Goal: Communication & Community: Answer question/provide support

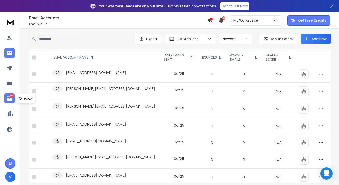
click at [13, 96] on p "80" at bounding box center [11, 95] width 4 height 4
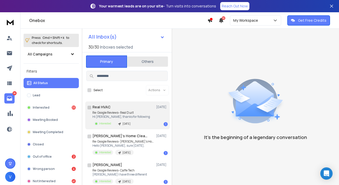
click at [142, 111] on div "Re: Google Reviews- Real Duct Hi [PERSON_NAME], thanks for following Interested…" at bounding box center [129, 119] width 75 height 16
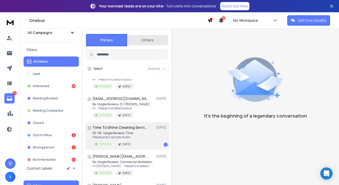
scroll to position [1952, 0]
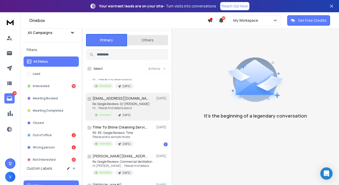
click at [136, 110] on div "Re: Google Reviews- Dr Clean Hi , Please find details about Interested 27 August" at bounding box center [120, 110] width 57 height 16
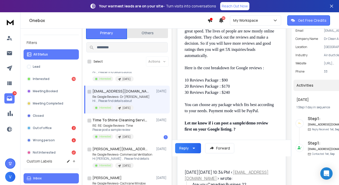
scroll to position [180, 0]
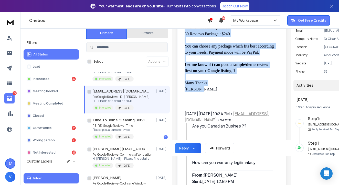
drag, startPoint x: 185, startPoint y: 100, endPoint x: 211, endPoint y: 99, distance: 26.3
click at [211, 99] on div "Hi , Please find details about our Google reviews services : How it will work: …" at bounding box center [231, 180] width 94 height 545
copy div "Hi , Please find details about our Google reviews services : How it will work: …"
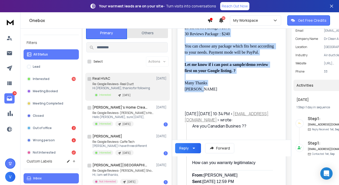
scroll to position [20, 0]
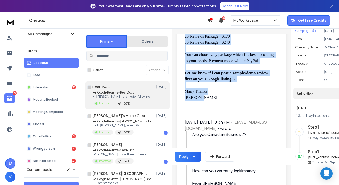
click at [124, 92] on p "Re: Google Reviews- Real Duct" at bounding box center [121, 93] width 58 height 4
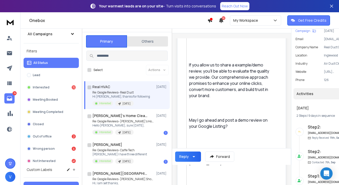
click at [182, 154] on div "Reply" at bounding box center [188, 157] width 18 height 6
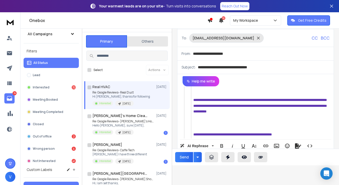
scroll to position [255, 0]
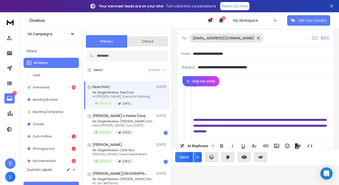
click at [186, 155] on button "Send" at bounding box center [184, 157] width 18 height 10
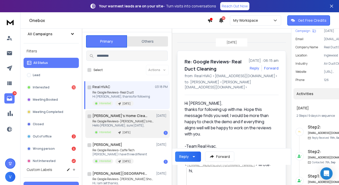
click at [138, 125] on p "Hello susahe, sure On Sat," at bounding box center [122, 126] width 61 height 4
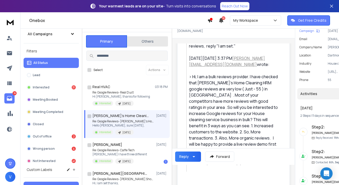
scroll to position [376, 0]
click at [184, 156] on div "Reply" at bounding box center [183, 156] width 9 height 5
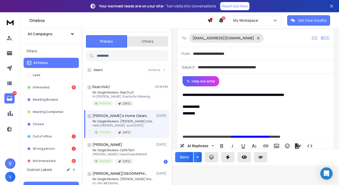
scroll to position [126, 0]
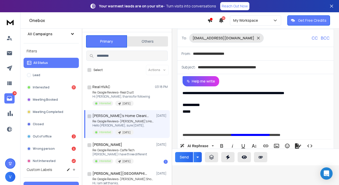
click at [188, 152] on div "Send" at bounding box center [255, 157] width 167 height 17
click at [185, 158] on button "Send" at bounding box center [184, 157] width 18 height 10
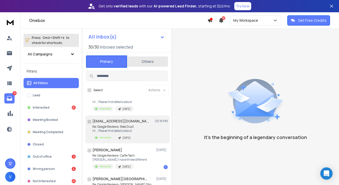
scroll to position [27, 0]
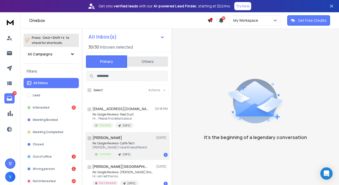
click at [135, 149] on p "Susan I have three different" at bounding box center [119, 147] width 54 height 4
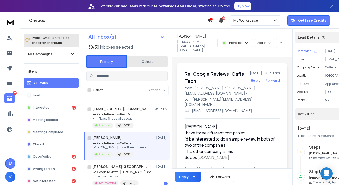
scroll to position [26, 0]
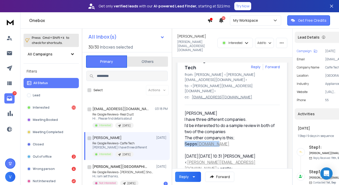
drag, startPoint x: 219, startPoint y: 132, endPoint x: 183, endPoint y: 132, distance: 36.1
click at [181, 176] on div "Reply" at bounding box center [183, 176] width 9 height 5
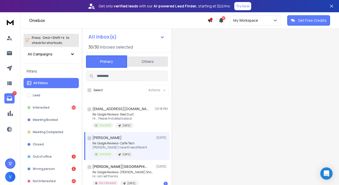
scroll to position [0, 0]
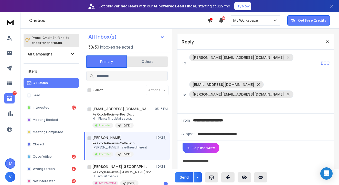
click at [183, 153] on div "**********" at bounding box center [255, 179] width 156 height 52
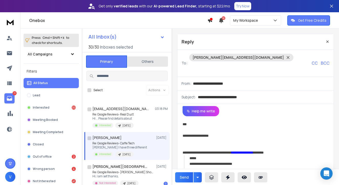
click at [225, 127] on div "**********" at bounding box center [254, 129] width 144 height 17
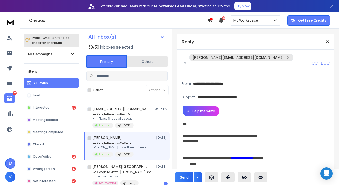
click at [281, 125] on div "**********" at bounding box center [254, 129] width 144 height 17
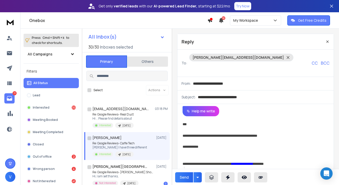
click at [207, 144] on div "**********" at bounding box center [254, 147] width 144 height 6
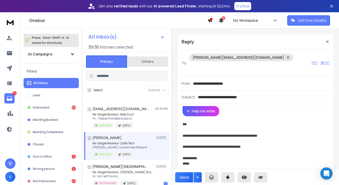
click at [181, 176] on button "Send" at bounding box center [184, 177] width 18 height 10
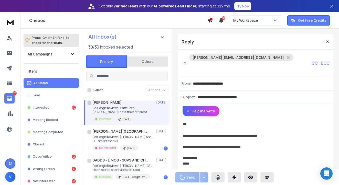
scroll to position [63, 0]
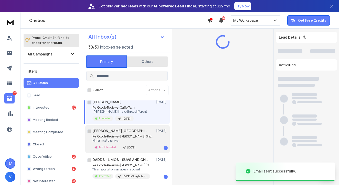
click at [124, 139] on p "Hi, I am set thanks," at bounding box center [122, 141] width 61 height 4
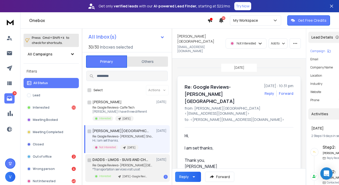
click at [126, 164] on p "Re: Google Reviews- [PERSON_NAME][GEOGRAPHIC_DATA]" at bounding box center [122, 165] width 61 height 4
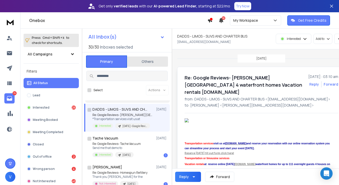
scroll to position [117, 0]
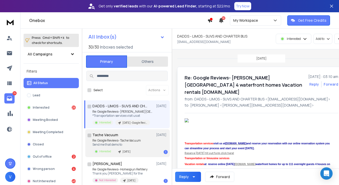
click at [133, 140] on p "Re: Google Reviews- Tache Vacuum" at bounding box center [116, 141] width 48 height 4
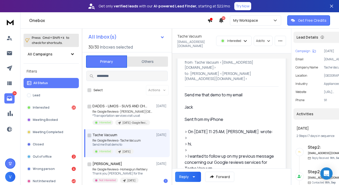
scroll to position [35, 0]
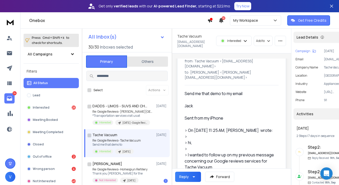
click at [183, 177] on div "Reply" at bounding box center [183, 176] width 9 height 5
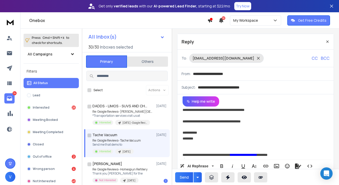
scroll to position [19, 0]
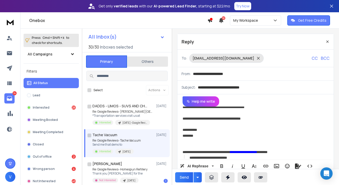
click at [184, 182] on button "Send" at bounding box center [184, 177] width 18 height 10
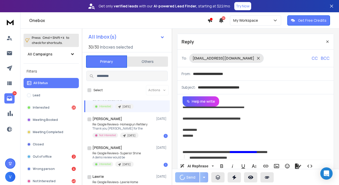
scroll to position [162, 0]
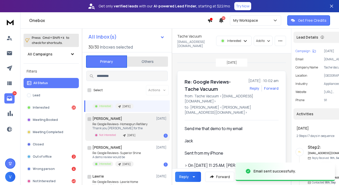
click at [124, 128] on p "Thank you [PERSON_NAME] for the" at bounding box center [119, 128] width 55 height 4
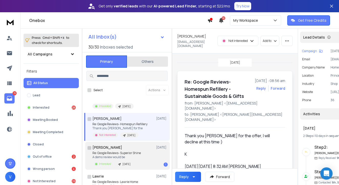
click at [119, 158] on p "A demo review would be" at bounding box center [116, 157] width 48 height 4
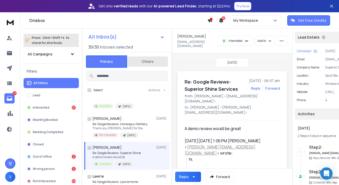
click at [182, 177] on div "Reply" at bounding box center [183, 176] width 9 height 5
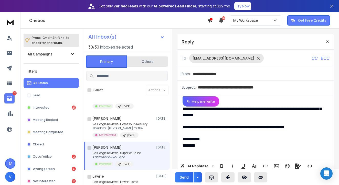
scroll to position [113, 0]
drag, startPoint x: 196, startPoint y: 159, endPoint x: 177, endPoint y: 160, distance: 19.7
click at [177, 160] on div "**********" at bounding box center [255, 133] width 167 height 209
click at [205, 141] on span "**********" at bounding box center [194, 139] width 25 height 4
click at [179, 179] on button "Send" at bounding box center [184, 177] width 18 height 10
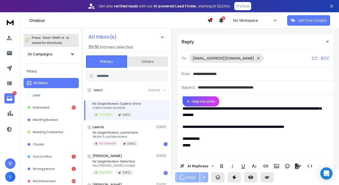
scroll to position [230, 0]
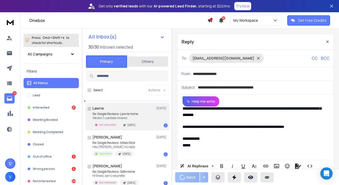
click at [136, 116] on p "Re: Google Reviews- Lawrie Home" at bounding box center [115, 114] width 46 height 4
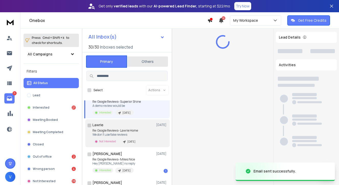
scroll to position [213, 0]
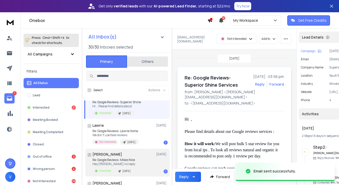
click at [131, 160] on p "Re: Google Reviews- Mikes Nice" at bounding box center [113, 160] width 43 height 4
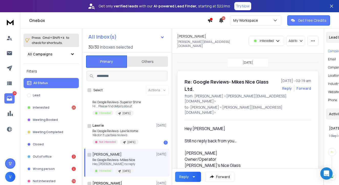
scroll to position [0, 0]
click at [182, 175] on div "Reply" at bounding box center [183, 176] width 9 height 5
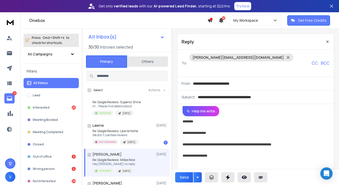
scroll to position [32, 0]
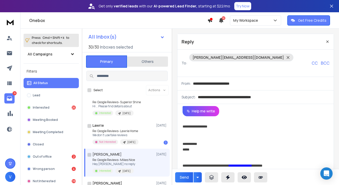
click at [180, 180] on button "Send" at bounding box center [184, 177] width 18 height 10
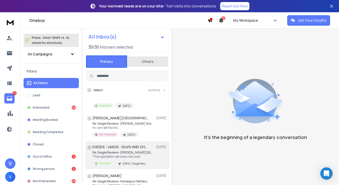
scroll to position [168, 0]
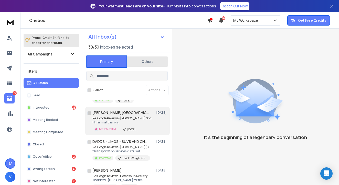
click at [136, 119] on p "Re: Google Reviews- [PERSON_NAME] Shopping" at bounding box center [122, 118] width 61 height 4
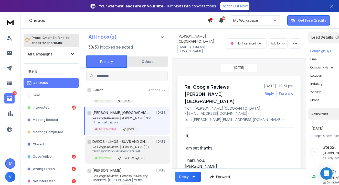
click at [136, 151] on p "*Transportation services visit us at" at bounding box center [122, 151] width 61 height 4
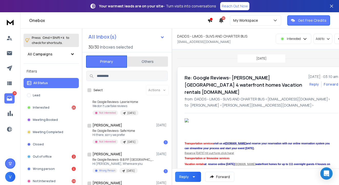
scroll to position [271, 0]
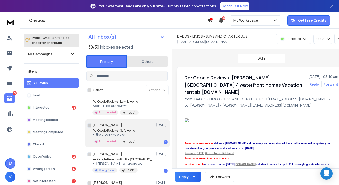
click at [143, 135] on div "Re: Google Reviews- Safe Home Hi there, sorry we prefer Not Interested 27 Augus…" at bounding box center [129, 137] width 75 height 16
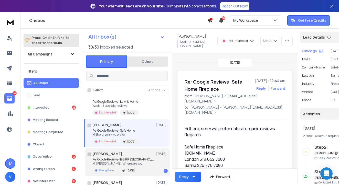
click at [138, 163] on p "Hi [PERSON_NAME], Where are you" at bounding box center [122, 164] width 61 height 4
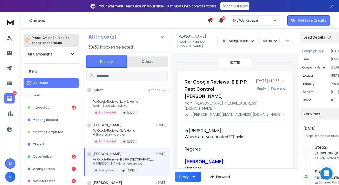
click at [253, 40] on icon at bounding box center [251, 41] width 3 height 2
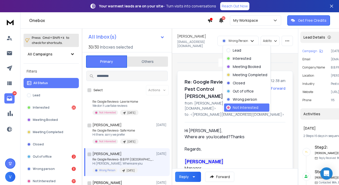
click at [239, 105] on p "Not Interested" at bounding box center [245, 107] width 26 height 5
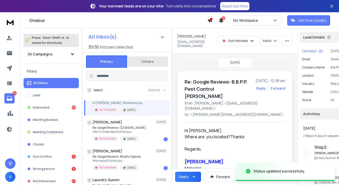
scroll to position [332, 0]
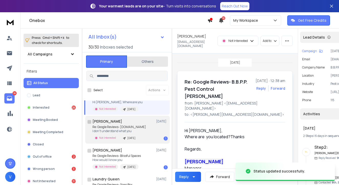
click at [139, 125] on p "Re: Google Reviews- [DOMAIN_NAME]" at bounding box center [118, 127] width 53 height 4
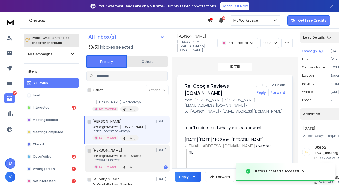
click at [128, 157] on p "Re: Google Reviews- Blissful Spaces" at bounding box center [116, 156] width 48 height 4
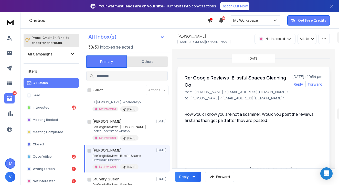
scroll to position [0, 0]
click at [181, 177] on div "Reply" at bounding box center [183, 176] width 9 height 5
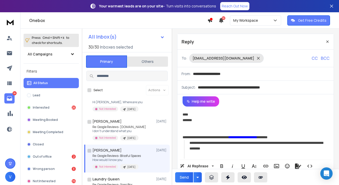
click at [192, 116] on div "****" at bounding box center [254, 115] width 144 height 6
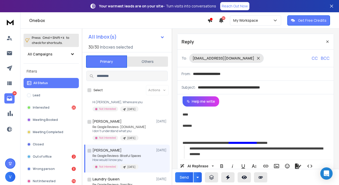
click at [215, 129] on div at bounding box center [254, 132] width 144 height 6
click at [207, 127] on div "*******" at bounding box center [254, 126] width 144 height 6
click at [181, 127] on div "**********" at bounding box center [254, 133] width 154 height 52
click at [212, 127] on div "**********" at bounding box center [254, 126] width 144 height 6
click at [242, 126] on div "**********" at bounding box center [254, 126] width 144 height 6
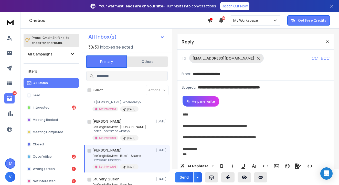
click at [184, 177] on button "Send" at bounding box center [184, 177] width 18 height 10
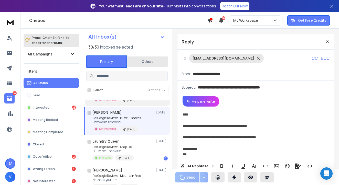
scroll to position [377, 0]
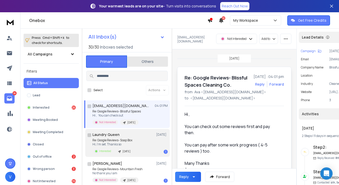
click at [127, 144] on p "Hi, I’m set. Thanks so" at bounding box center [112, 144] width 41 height 4
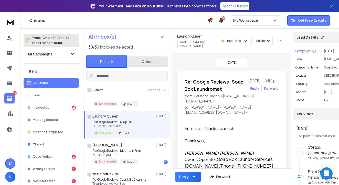
scroll to position [409, 0]
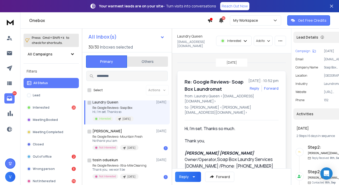
click at [243, 37] on div "Interested" at bounding box center [233, 41] width 35 height 10
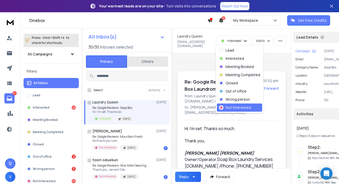
click at [233, 108] on p "Not Interested" at bounding box center [238, 107] width 26 height 5
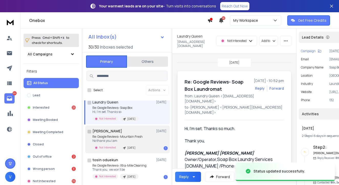
click at [128, 139] on p "No thank you I am" at bounding box center [117, 141] width 50 height 4
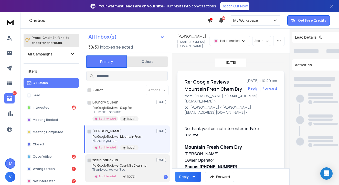
click at [119, 165] on p "Re: Google Reviews- Xtra-Mile Cleaning" at bounding box center [119, 166] width 54 height 4
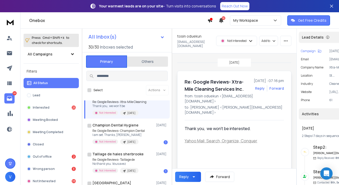
scroll to position [470, 0]
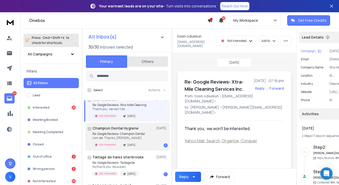
click at [133, 140] on div "Re: Google Reviews- Champion Dental I am set. Thanks, BJ Not Interested 27 Augu…" at bounding box center [118, 140] width 52 height 16
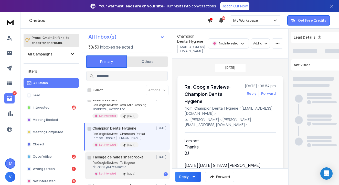
click at [125, 163] on p "Re: Google Reviews- Taillage de" at bounding box center [115, 163] width 46 height 4
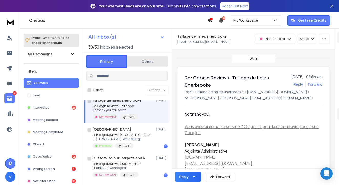
scroll to position [528, 0]
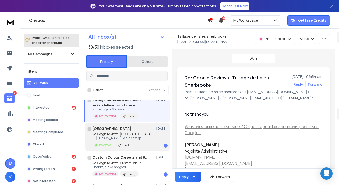
click at [122, 133] on p "Re: Google Reviews- [GEOGRAPHIC_DATA]" at bounding box center [121, 134] width 59 height 4
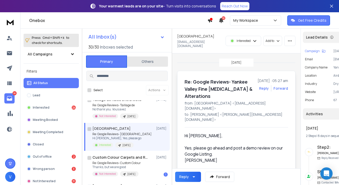
scroll to position [0, 0]
click at [184, 178] on div "Reply" at bounding box center [183, 176] width 9 height 5
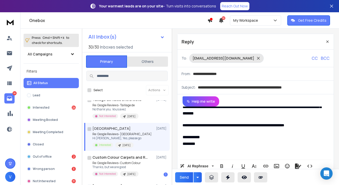
scroll to position [115, 0]
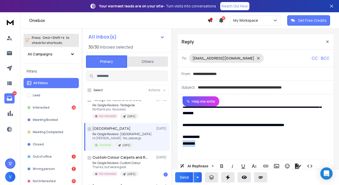
drag, startPoint x: 198, startPoint y: 145, endPoint x: 176, endPoint y: 147, distance: 22.1
click at [176, 147] on div "**********" at bounding box center [255, 133] width 167 height 209
click at [205, 139] on span "**********" at bounding box center [194, 137] width 25 height 4
click at [185, 175] on button "Send" at bounding box center [184, 177] width 18 height 10
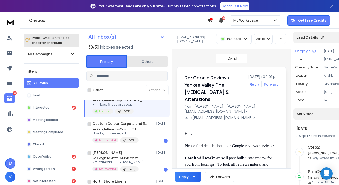
scroll to position [562, 0]
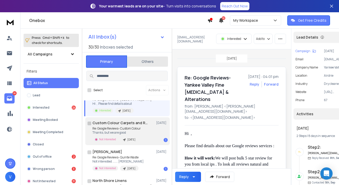
click at [137, 125] on h1 "Custom Colour Carpets and Rugs" at bounding box center [120, 122] width 56 height 5
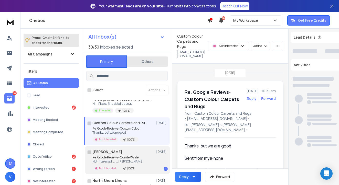
click at [126, 158] on p "Re: Google Reviews- Quinte Waste" at bounding box center [117, 157] width 51 height 4
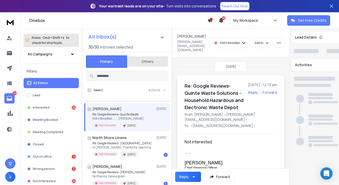
scroll to position [607, 0]
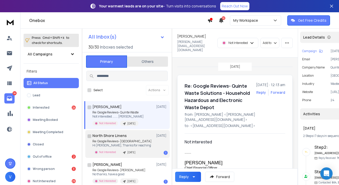
click at [121, 141] on p "Re: Google Reviews- [GEOGRAPHIC_DATA]" at bounding box center [121, 141] width 59 height 4
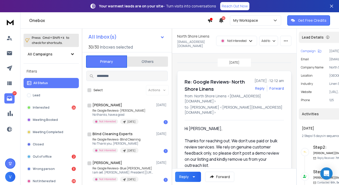
scroll to position [667, 0]
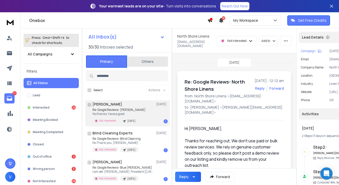
click at [145, 115] on p "No thanks, have a good" at bounding box center [118, 114] width 53 height 4
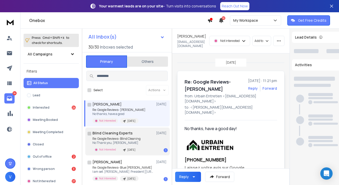
click at [130, 139] on p "Re: Google Reviews- Blind Cleaning" at bounding box center [116, 139] width 48 height 4
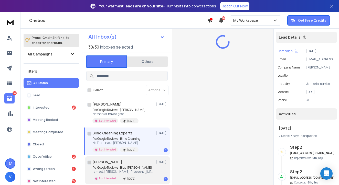
click at [122, 164] on h1 "[PERSON_NAME]" at bounding box center [107, 162] width 30 height 5
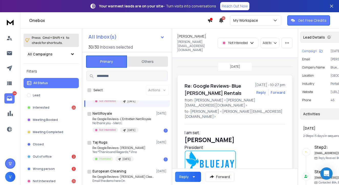
scroll to position [745, 0]
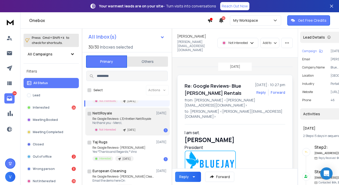
click at [141, 125] on div "Re: Google Reviews- L'Entretien NettRoyale No thank you -- Merci, Not Intereste…" at bounding box center [121, 125] width 59 height 16
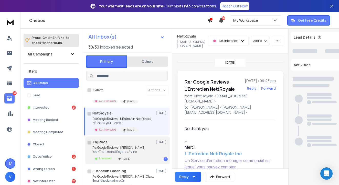
click at [137, 146] on p "Re: Google Reviews- [PERSON_NAME]" at bounding box center [118, 148] width 53 height 4
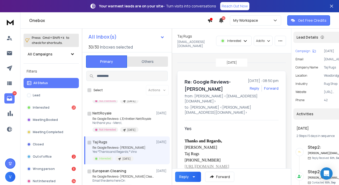
scroll to position [0, 0]
click at [182, 177] on div "Reply" at bounding box center [183, 176] width 9 height 5
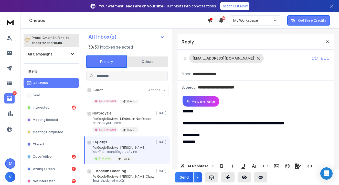
scroll to position [119, 0]
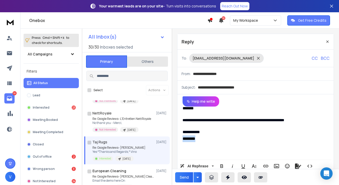
drag, startPoint x: 199, startPoint y: 143, endPoint x: 180, endPoint y: 142, distance: 19.7
click at [180, 142] on div "**********" at bounding box center [254, 133] width 154 height 52
click at [206, 134] on span "**********" at bounding box center [194, 132] width 25 height 4
click at [181, 180] on button "Send" at bounding box center [184, 177] width 18 height 10
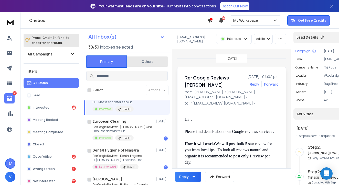
scroll to position [795, 0]
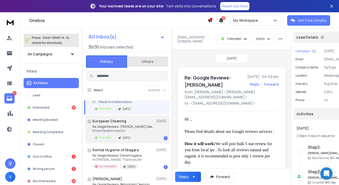
click at [140, 122] on div "European Cleaning 06 Sep" at bounding box center [129, 121] width 75 height 5
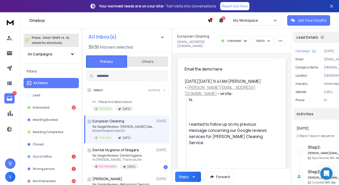
scroll to position [67, 0]
click at [182, 178] on div "Reply" at bounding box center [183, 176] width 9 height 5
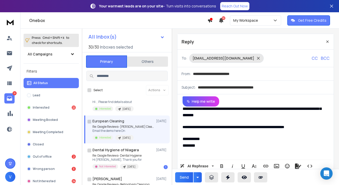
scroll to position [119, 0]
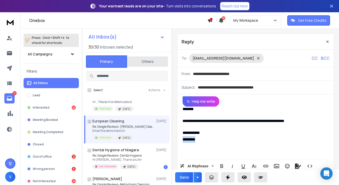
drag, startPoint x: 199, startPoint y: 142, endPoint x: 179, endPoint y: 143, distance: 19.9
click at [179, 143] on div "**********" at bounding box center [254, 133] width 154 height 52
click at [206, 135] on span "**********" at bounding box center [194, 133] width 25 height 4
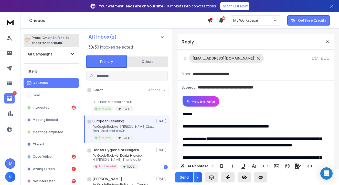
scroll to position [0, 0]
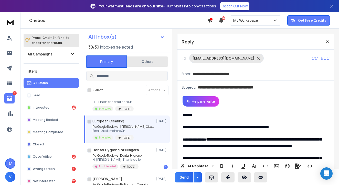
click at [194, 116] on div "*****" at bounding box center [254, 115] width 144 height 7
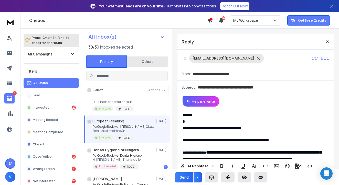
click at [187, 177] on button "Send" at bounding box center [184, 177] width 18 height 10
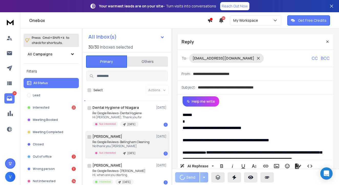
scroll to position [836, 0]
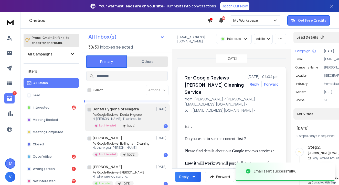
click at [136, 119] on p "Hi [PERSON_NAME], Thank you for" at bounding box center [116, 119] width 49 height 4
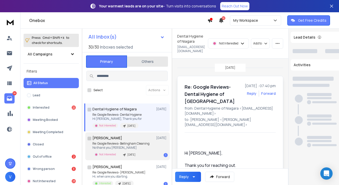
click at [127, 148] on p "No thank you [PERSON_NAME]" at bounding box center [120, 148] width 57 height 4
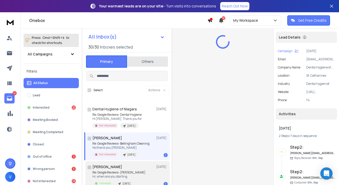
click at [123, 173] on p "Re: Google Reviews- [PERSON_NAME]" at bounding box center [118, 173] width 53 height 4
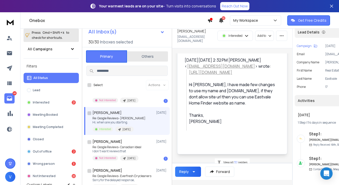
scroll to position [12, 0]
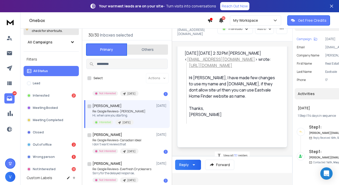
click at [247, 154] on p "View all 32 replies" at bounding box center [235, 156] width 24 height 4
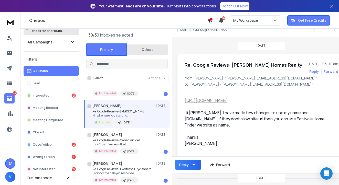
scroll to position [237, 0]
drag, startPoint x: 312, startPoint y: 127, endPoint x: 182, endPoint y: 116, distance: 131.1
click at [182, 116] on div "Re: Google Reviews- Ravindra Gandhe - Cali Homes Realty 29 August 2025 : 03:02 …" at bounding box center [261, 112] width 168 height 116
copy link "https://docs.google.com/document/d/1RaPUTx8Q7-Gk0Qu8yprIpputQrrXIies/edit?usp=s…"
click at [181, 165] on div "Reply" at bounding box center [183, 164] width 9 height 5
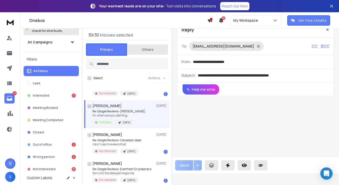
scroll to position [0, 0]
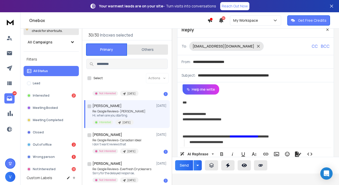
click at [217, 114] on div "**********" at bounding box center [254, 108] width 144 height 17
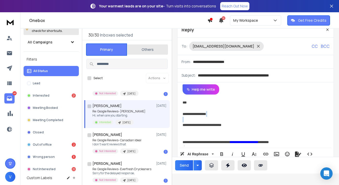
scroll to position [20, 0]
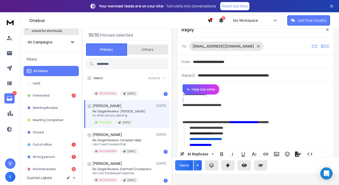
click at [181, 167] on button "Send" at bounding box center [184, 165] width 18 height 10
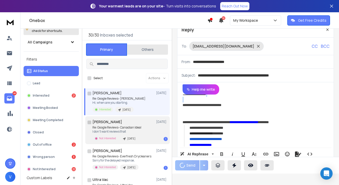
scroll to position [911, 0]
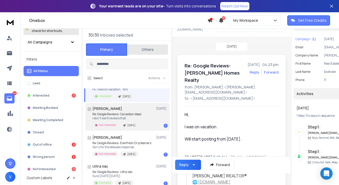
click at [131, 115] on p "Re: Google Reviews- Canadian Ideal" at bounding box center [116, 114] width 49 height 4
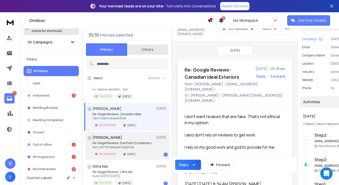
click at [126, 141] on p "Re: Google Reviews- Everfresh Drycleaners" at bounding box center [121, 143] width 59 height 4
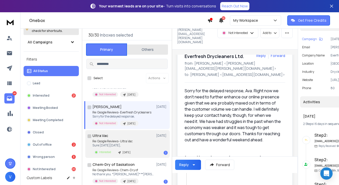
scroll to position [943, 0]
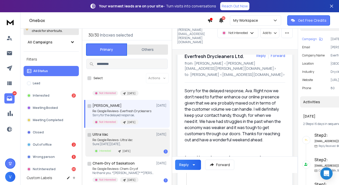
click at [133, 140] on p "Re: Google Reviews- Ultra Vac" at bounding box center [112, 140] width 41 height 4
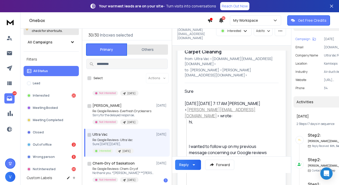
scroll to position [37, 0]
click at [178, 169] on button "Reply" at bounding box center [188, 165] width 26 height 10
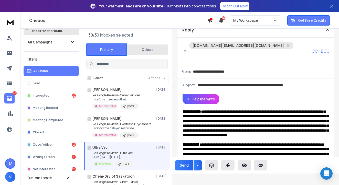
scroll to position [931, 0]
click at [242, 117] on span "**********" at bounding box center [255, 123] width 146 height 27
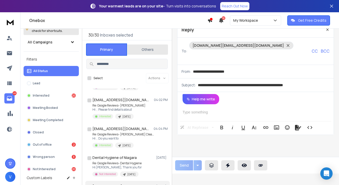
scroll to position [774, 0]
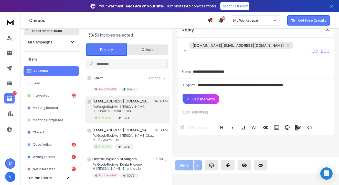
click at [109, 109] on p "Hi , Please find details about" at bounding box center [118, 111] width 53 height 4
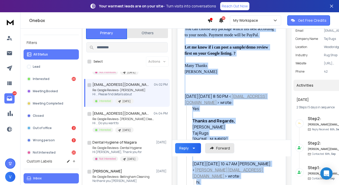
scroll to position [203, 0]
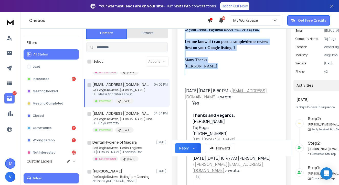
drag, startPoint x: 185, startPoint y: 101, endPoint x: 222, endPoint y: 62, distance: 53.6
copy div "Hi , Please find details about our Google reviews services : How it will work: …"
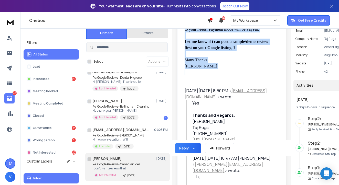
scroll to position [843, 0]
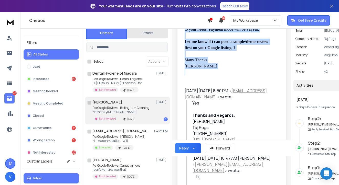
click at [140, 109] on p "Re: Google Reviews- Bellingham Cleaning" at bounding box center [120, 108] width 57 height 4
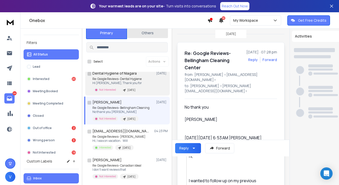
click at [118, 80] on p "Re: Google Reviews- Dental Hygiene" at bounding box center [116, 79] width 49 height 4
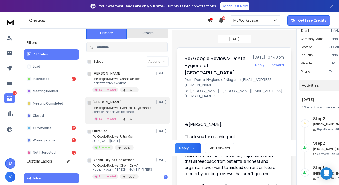
scroll to position [936, 0]
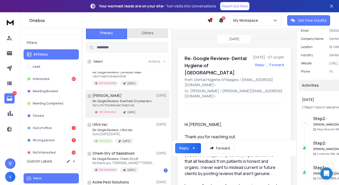
click at [126, 105] on p "Sorry for the delayed response," at bounding box center [121, 105] width 59 height 4
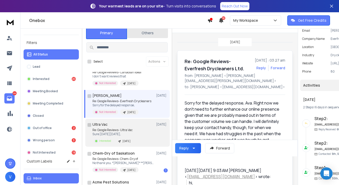
click at [128, 131] on p "Re: Google Reviews- Ultra Vac" at bounding box center [112, 130] width 41 height 4
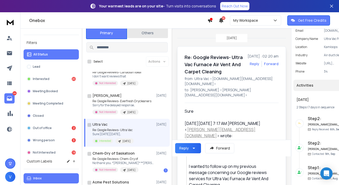
click at [179, 147] on div "Reply" at bounding box center [183, 148] width 9 height 5
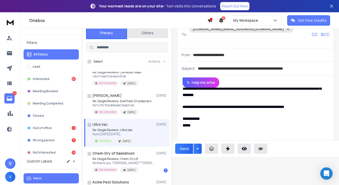
scroll to position [115, 0]
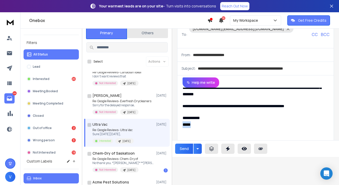
drag, startPoint x: 197, startPoint y: 118, endPoint x: 169, endPoint y: 118, distance: 28.4
click at [169, 118] on div "All Inbox(s) 30 / 30 Inboxes selected Primary Others Select Actions mike@nicegl…" at bounding box center [210, 92] width 257 height 185
click at [205, 116] on span "**********" at bounding box center [194, 118] width 25 height 4
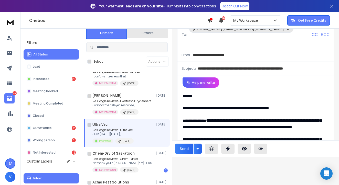
scroll to position [0, 0]
click at [183, 150] on button "Send" at bounding box center [184, 149] width 18 height 10
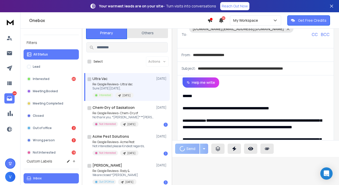
scroll to position [986, 0]
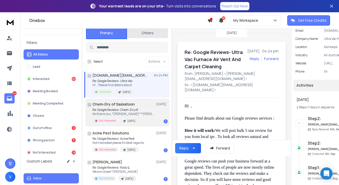
click at [145, 113] on div "Re: Google Reviews- Chem-Dry of No thank you. *Lindsay* **sher/her** Not Intere…" at bounding box center [129, 116] width 75 height 16
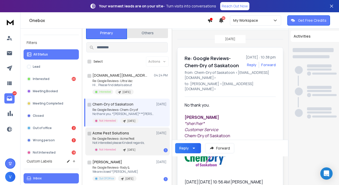
click at [132, 141] on p "Not interested please Kindest regards," at bounding box center [118, 143] width 52 height 4
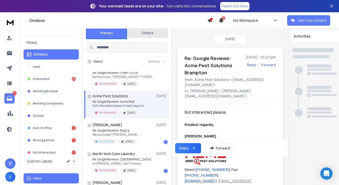
scroll to position [1026, 0]
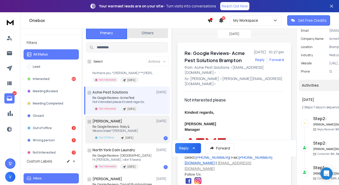
click at [141, 128] on div "Re: Google Reviews- Rody & We are closed *Rodica Grecu Out Of Office 27 August 1" at bounding box center [129, 133] width 75 height 16
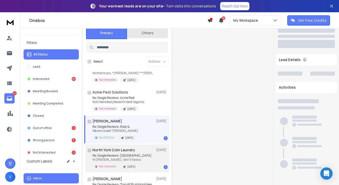
click at [129, 155] on p "Re: Google Reviews- [GEOGRAPHIC_DATA]" at bounding box center [121, 156] width 59 height 4
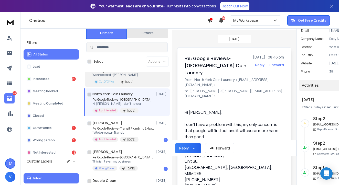
scroll to position [1090, 0]
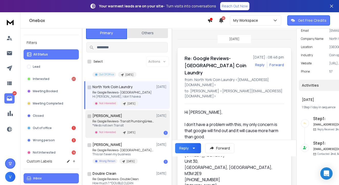
click at [133, 122] on p "Re: Google Reviews- Transit Plumbing&Heating" at bounding box center [122, 121] width 61 height 4
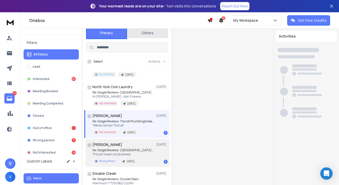
click at [132, 150] on p "Re: Google Reviews- [GEOGRAPHIC_DATA][PERSON_NAME]" at bounding box center [122, 150] width 61 height 4
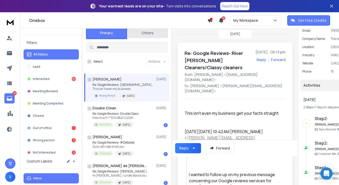
scroll to position [1156, 0]
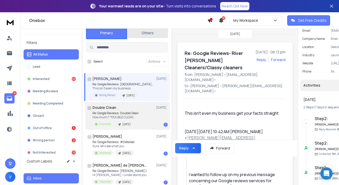
click at [139, 117] on p "How much ? *DOUBLE CLEAN" at bounding box center [115, 117] width 46 height 4
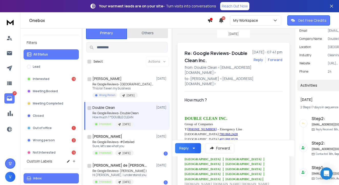
click at [183, 147] on div "Reply" at bounding box center [183, 148] width 9 height 5
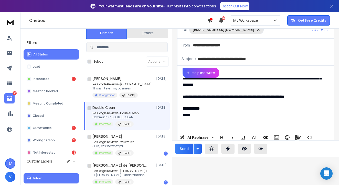
scroll to position [115, 0]
drag, startPoint x: 194, startPoint y: 119, endPoint x: 176, endPoint y: 118, distance: 17.4
click at [176, 119] on div "**********" at bounding box center [255, 104] width 167 height 209
click at [204, 110] on span "**********" at bounding box center [193, 108] width 22 height 4
click at [181, 151] on button "Send" at bounding box center [184, 149] width 18 height 10
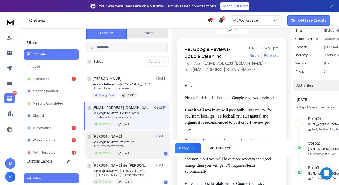
click at [122, 142] on p "Re: Google Reviews- #Detailed" at bounding box center [113, 142] width 42 height 4
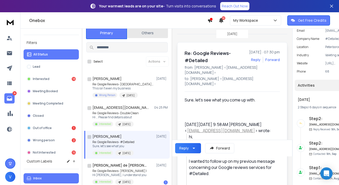
scroll to position [0, 0]
click at [182, 143] on button "Reply" at bounding box center [188, 148] width 26 height 10
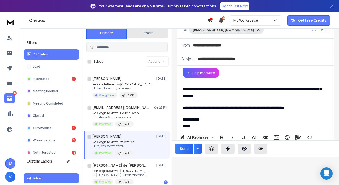
scroll to position [117, 0]
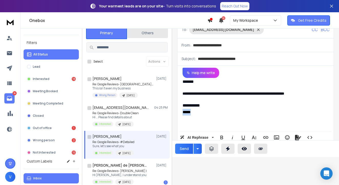
drag, startPoint x: 194, startPoint y: 115, endPoint x: 170, endPoint y: 114, distance: 24.3
click at [170, 114] on div "All Inbox(s) 30 / 30 Inboxes selected Primary Others Select Actions mike@nicegl…" at bounding box center [210, 92] width 257 height 185
click at [205, 106] on div "**********" at bounding box center [254, 105] width 144 height 7
click at [180, 152] on button "Send" at bounding box center [184, 149] width 18 height 10
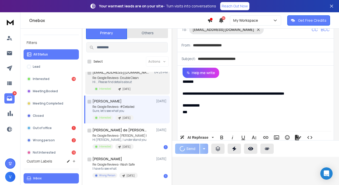
scroll to position [1196, 0]
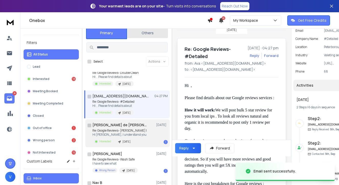
click at [124, 132] on p "Re: Google Reviews- [PERSON_NAME] |" at bounding box center [119, 131] width 54 height 4
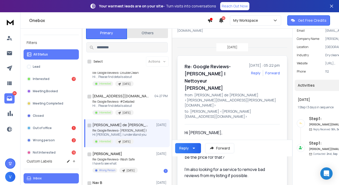
scroll to position [0, 0]
click at [184, 147] on div "Reply" at bounding box center [183, 148] width 9 height 5
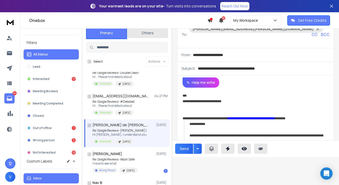
click at [238, 101] on div "**********" at bounding box center [254, 101] width 144 height 6
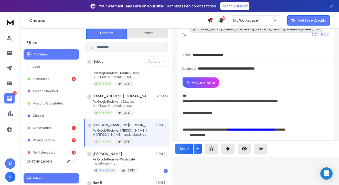
click at [193, 95] on div "***" at bounding box center [254, 96] width 144 height 6
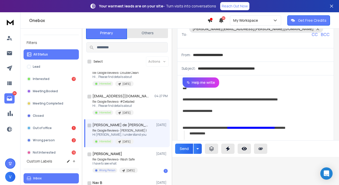
scroll to position [12, 0]
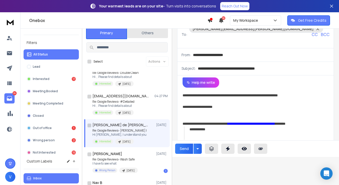
click at [232, 108] on div "**********" at bounding box center [254, 101] width 144 height 17
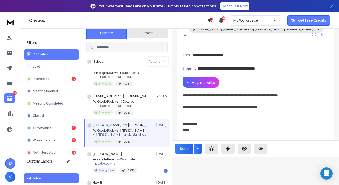
click at [186, 148] on button "Send" at bounding box center [184, 149] width 18 height 10
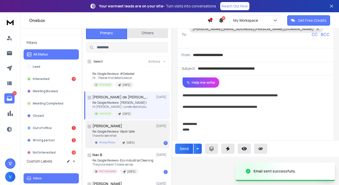
scroll to position [1235, 0]
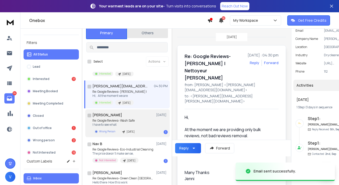
click at [132, 119] on p "Re: Google Reviews- Wash Safe" at bounding box center [114, 121] width 45 height 4
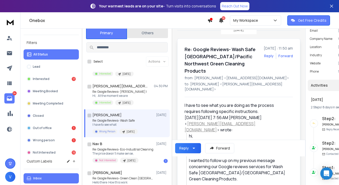
scroll to position [5, 0]
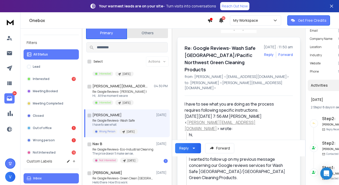
click at [185, 147] on div "Reply" at bounding box center [183, 148] width 9 height 5
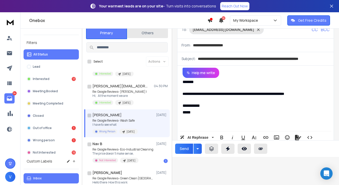
scroll to position [121, 0]
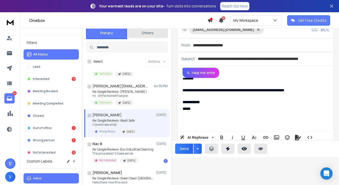
click at [180, 149] on button "Send" at bounding box center [184, 149] width 18 height 10
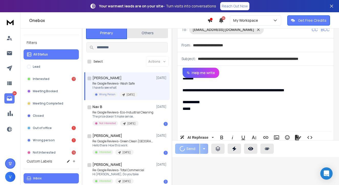
scroll to position [1272, 0]
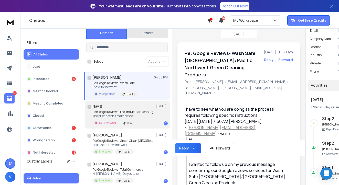
click at [122, 113] on p "Re: Google Reviews- Eco-Industrial Cleaning" at bounding box center [122, 112] width 61 height 4
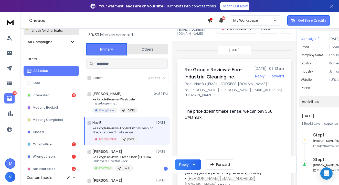
scroll to position [11, 0]
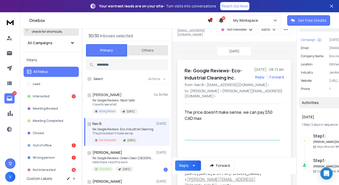
click at [177, 165] on button "Reply" at bounding box center [188, 166] width 26 height 10
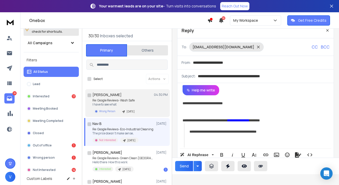
click at [129, 101] on p "Re: Google Reviews- Wash Safe" at bounding box center [114, 100] width 45 height 4
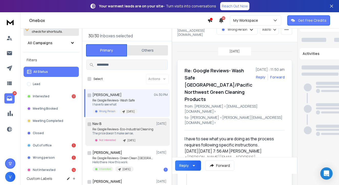
click at [121, 126] on div "Nav B 05 Sep" at bounding box center [129, 123] width 75 height 5
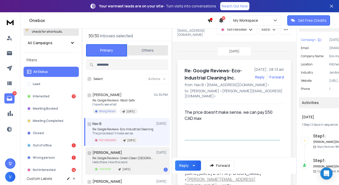
click at [110, 153] on h1 "Sergio Cruz" at bounding box center [107, 152] width 30 height 5
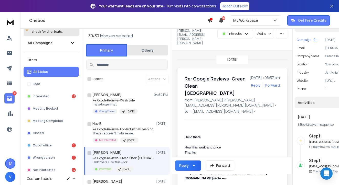
scroll to position [0, 0]
click at [182, 165] on div "Reply" at bounding box center [183, 165] width 9 height 5
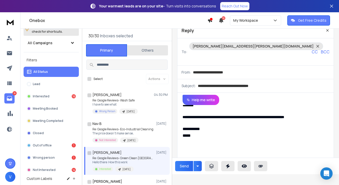
scroll to position [127, 0]
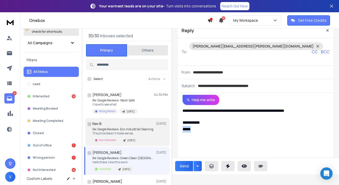
drag, startPoint x: 197, startPoint y: 132, endPoint x: 166, endPoint y: 132, distance: 31.5
click at [166, 132] on div "All Inbox(s) 30 / 30 Inboxes selected Primary Others Select Actions mike@nicegl…" at bounding box center [210, 109] width 257 height 185
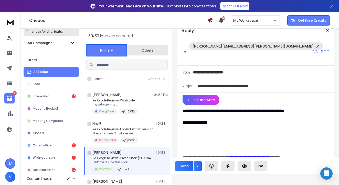
click at [205, 125] on span "**********" at bounding box center [194, 123] width 25 height 4
click at [183, 167] on button "Send" at bounding box center [184, 166] width 18 height 10
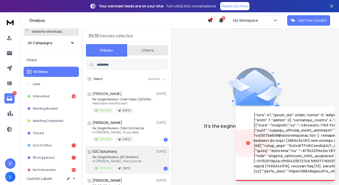
scroll to position [1327, 0]
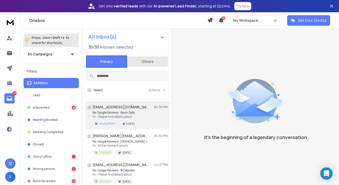
click at [138, 116] on p "Hi , Please find details about" at bounding box center [114, 117] width 45 height 4
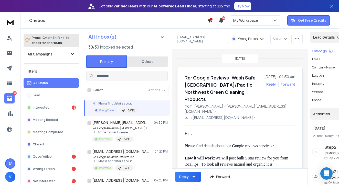
scroll to position [14, 0]
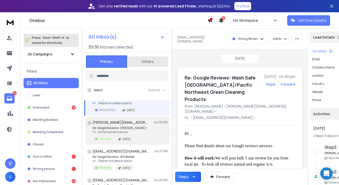
click at [132, 131] on p "Hi, At the moment we are" at bounding box center [119, 132] width 54 height 4
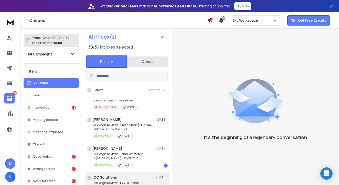
scroll to position [1315, 0]
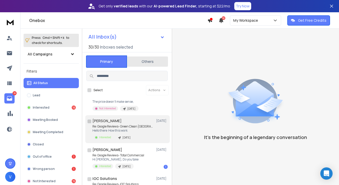
click at [136, 128] on p "Re: Google Reviews- Green Clean Toronto" at bounding box center [122, 127] width 61 height 4
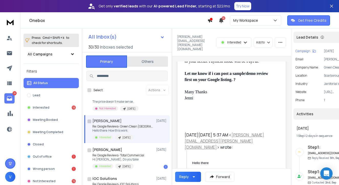
scroll to position [222, 0]
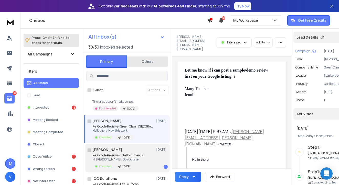
click at [126, 159] on p "Hi Jen, Do you take" at bounding box center [118, 160] width 52 height 4
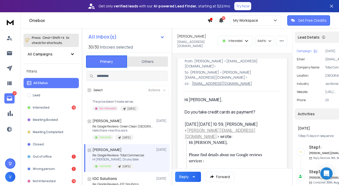
scroll to position [41, 0]
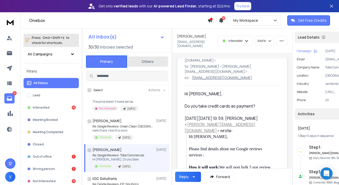
click at [184, 174] on div "Reply" at bounding box center [188, 177] width 18 height 6
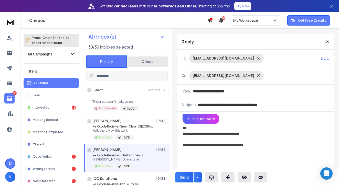
scroll to position [6, 0]
click at [195, 128] on div "**********" at bounding box center [254, 150] width 154 height 52
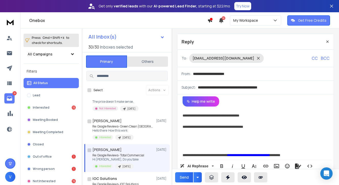
scroll to position [12, 0]
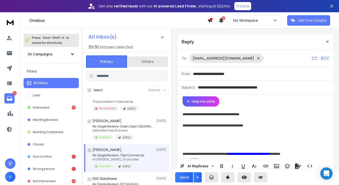
click at [199, 140] on div "**********" at bounding box center [254, 128] width 144 height 23
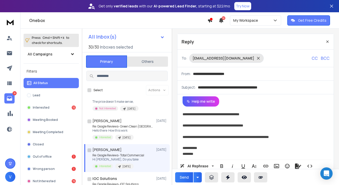
click at [186, 178] on button "Send" at bounding box center [184, 177] width 18 height 10
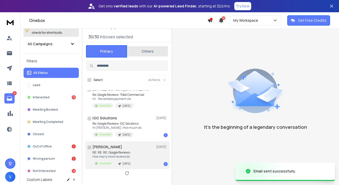
scroll to position [1366, 0]
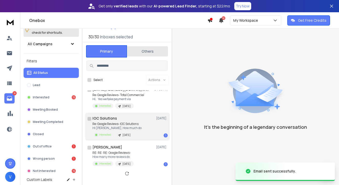
click at [136, 126] on p "Hi Susan, How much do" at bounding box center [116, 128] width 49 height 4
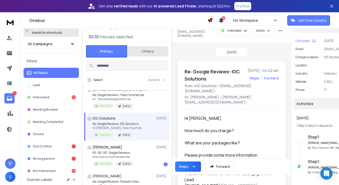
scroll to position [0, 0]
click at [178, 166] on button "Reply" at bounding box center [188, 167] width 26 height 10
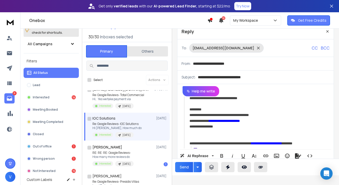
scroll to position [224, 0]
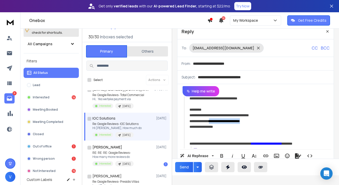
drag, startPoint x: 258, startPoint y: 125, endPoint x: 214, endPoint y: 125, distance: 44.0
click at [214, 125] on div "**********" at bounding box center [258, 118] width 138 height 23
copy div "**********"
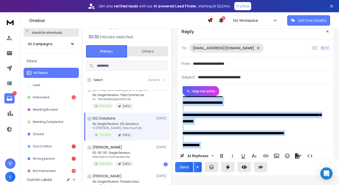
scroll to position [0, 0]
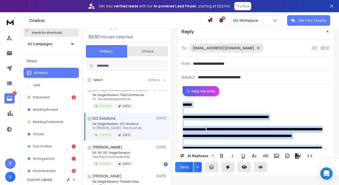
drag, startPoint x: 192, startPoint y: 119, endPoint x: 177, endPoint y: 55, distance: 65.8
click at [177, 55] on div "**********" at bounding box center [255, 122] width 167 height 209
copy div "**********"
click at [182, 169] on button "Send" at bounding box center [184, 167] width 18 height 10
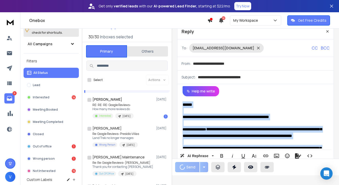
scroll to position [1420, 0]
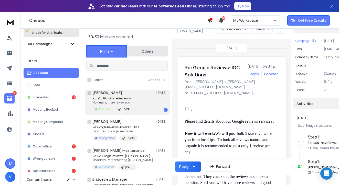
click at [130, 102] on p "How many more reviews do" at bounding box center [112, 102] width 41 height 4
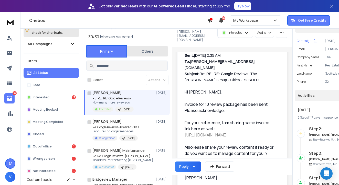
scroll to position [133, 0]
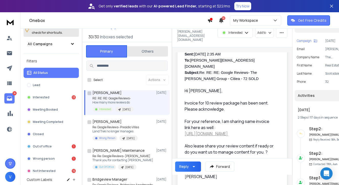
click at [183, 167] on div "Reply" at bounding box center [183, 166] width 9 height 5
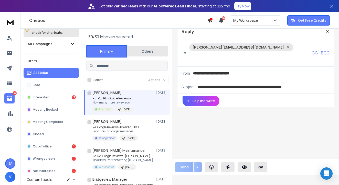
scroll to position [0, 0]
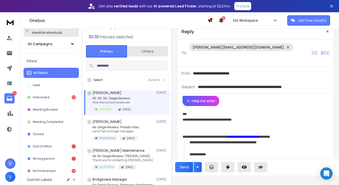
click at [192, 111] on div "***" at bounding box center [254, 114] width 144 height 6
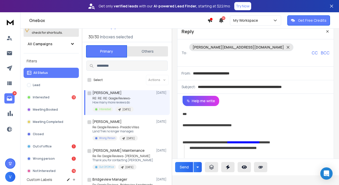
click at [254, 122] on div "**********" at bounding box center [254, 125] width 144 height 6
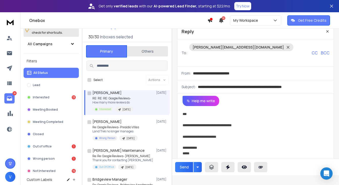
click at [184, 167] on button "Send" at bounding box center [184, 167] width 18 height 10
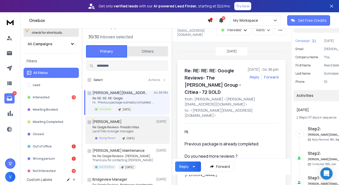
click at [143, 124] on div "Nancy Reilly 13 Aug" at bounding box center [129, 121] width 75 height 5
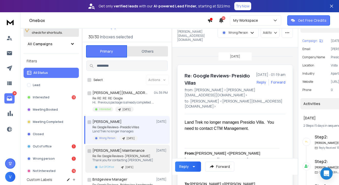
click at [130, 157] on p "Re: Re: Google Reviews- [PERSON_NAME]" at bounding box center [122, 156] width 61 height 4
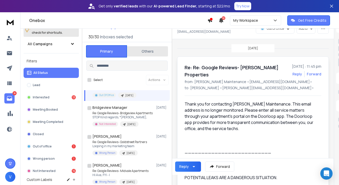
scroll to position [1496, 0]
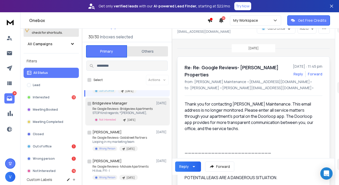
click at [138, 106] on div "Bridgeview Manager 12 Aug Re: Google Reviews- Bridgeview Apartments STOP Kind r…" at bounding box center [129, 112] width 75 height 22
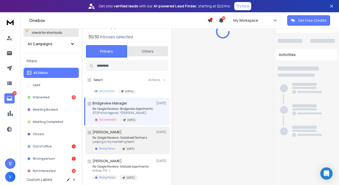
click at [124, 143] on p "Looping in my marketing team" at bounding box center [119, 142] width 54 height 4
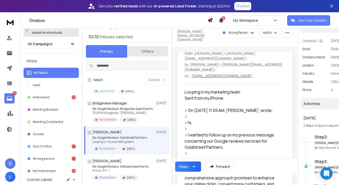
scroll to position [37, 0]
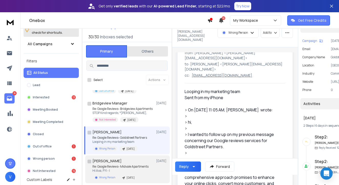
click at [125, 171] on p "Hi Ava, FYI - I" at bounding box center [120, 171] width 56 height 4
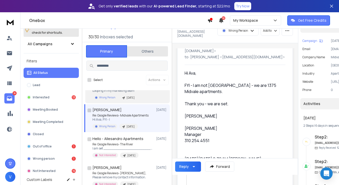
scroll to position [1550, 0]
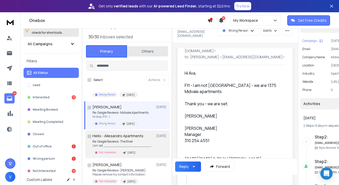
click at [120, 140] on p "Re: Google Reviews- The River" at bounding box center [122, 142] width 61 height 4
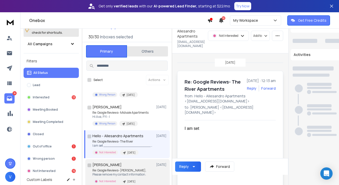
click at [110, 173] on p "Please remove my contact information." at bounding box center [119, 175] width 54 height 4
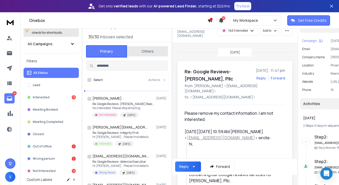
scroll to position [1645, 0]
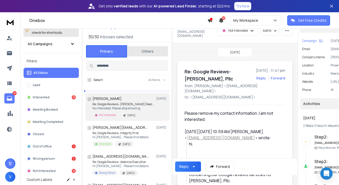
click at [130, 102] on div "Ralph Safdie 11 Aug Re: Google Reviews- Safdie Realty No interested. Please sto…" at bounding box center [129, 107] width 75 height 22
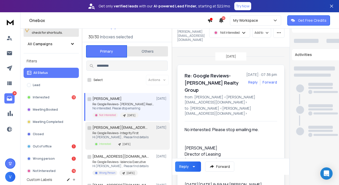
click at [130, 138] on p "Hi Leilani , Please find details" at bounding box center [120, 137] width 56 height 4
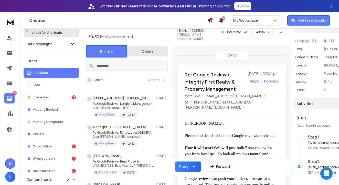
scroll to position [1994, 0]
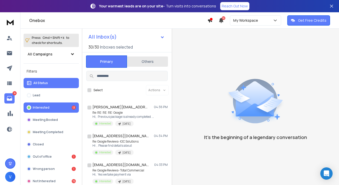
click at [52, 108] on button "Interested 13" at bounding box center [51, 108] width 55 height 10
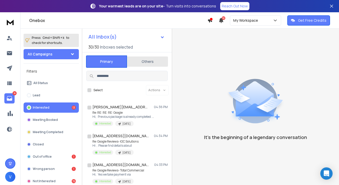
click at [70, 54] on icon at bounding box center [72, 54] width 5 height 5
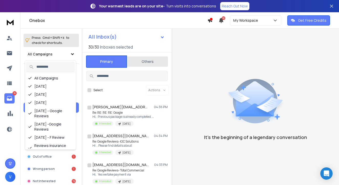
click at [84, 72] on div "Select Actions [PERSON_NAME][EMAIL_ADDRESS][DOMAIN_NAME] 04:36 PM Re: RE: RE: R…" at bounding box center [126, 153] width 89 height 169
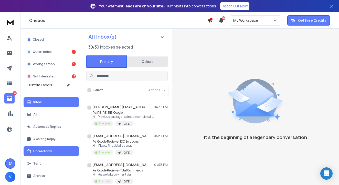
click at [44, 149] on p "Unread only" at bounding box center [42, 151] width 19 height 4
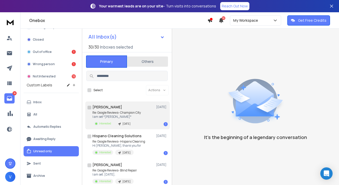
click at [143, 114] on div "Re: Google Reviews- Champion City I am set *[PERSON_NAME]* Interested [DATE] 1" at bounding box center [129, 119] width 75 height 16
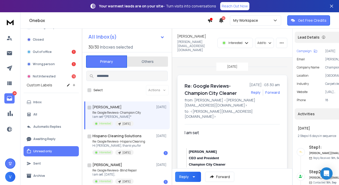
click at [252, 38] on div "Interested" at bounding box center [234, 43] width 35 height 10
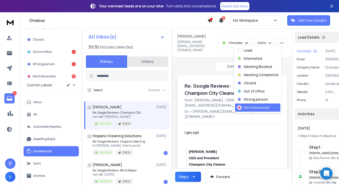
click at [247, 106] on p "Not Interested" at bounding box center [256, 107] width 26 height 5
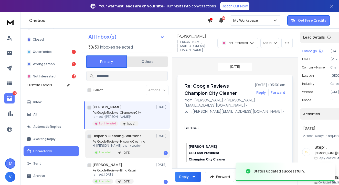
click at [151, 142] on div "Re: Google Reviews- Hispano Cleaning Hi [PERSON_NAME], thank you for Interested…" at bounding box center [129, 148] width 75 height 16
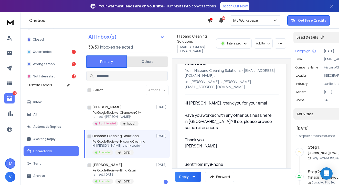
scroll to position [42, 0]
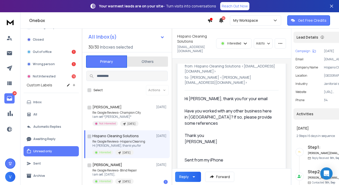
click at [180, 179] on div "Reply" at bounding box center [183, 176] width 9 height 5
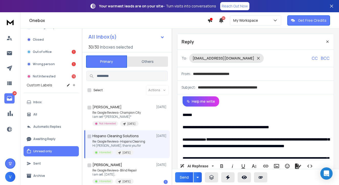
click at [195, 115] on div "*****" at bounding box center [255, 115] width 146 height 7
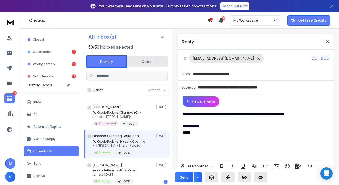
scroll to position [139, 0]
click at [184, 180] on button "Send" at bounding box center [184, 177] width 18 height 10
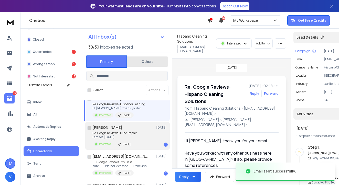
scroll to position [42, 0]
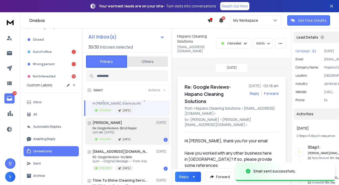
click at [131, 129] on p "Re: Google Reviews- Blind Repair" at bounding box center [114, 128] width 44 height 4
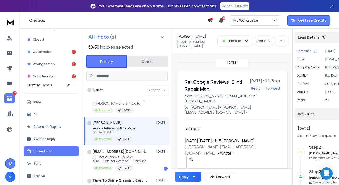
click at [241, 39] on p "Interested" at bounding box center [235, 41] width 14 height 4
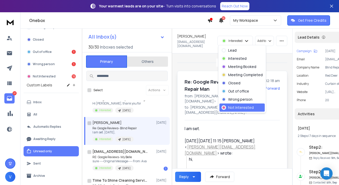
click at [234, 106] on p "Not Interested" at bounding box center [241, 107] width 26 height 5
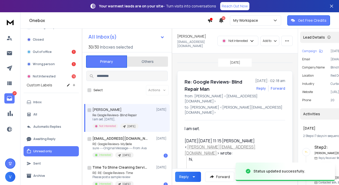
scroll to position [58, 0]
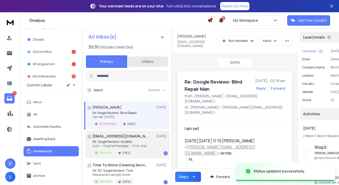
click at [127, 146] on p "sure -----Original Message----- From: Ava" at bounding box center [119, 146] width 54 height 4
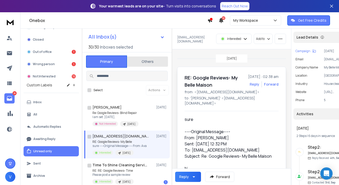
scroll to position [0, 0]
click at [184, 177] on div "Reply" at bounding box center [183, 176] width 9 height 5
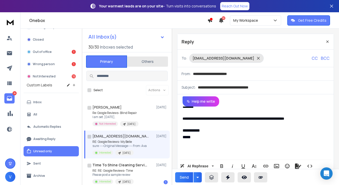
scroll to position [124, 0]
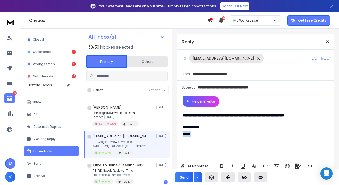
drag, startPoint x: 193, startPoint y: 137, endPoint x: 178, endPoint y: 133, distance: 15.3
click at [179, 136] on div "**********" at bounding box center [254, 133] width 154 height 52
click at [185, 179] on button "Send" at bounding box center [184, 177] width 18 height 10
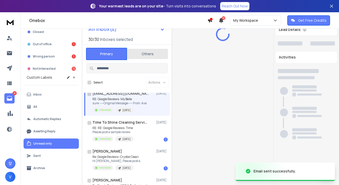
scroll to position [8, 0]
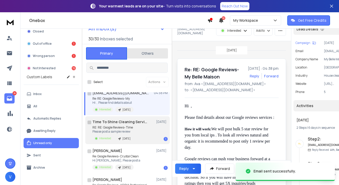
click at [133, 131] on p "Please post a sample review" at bounding box center [112, 132] width 41 height 4
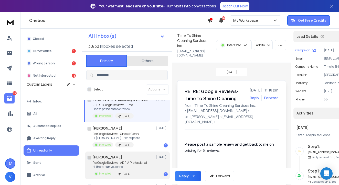
scroll to position [123, 0]
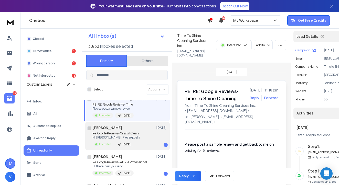
click at [127, 131] on p "Re: Google Reviews- Crystal Clean" at bounding box center [116, 133] width 48 height 4
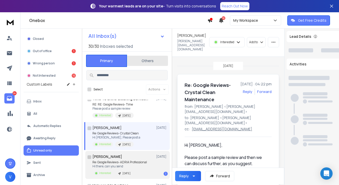
click at [130, 162] on p "Re: Google Reviews- ADRIA Professional" at bounding box center [119, 162] width 54 height 4
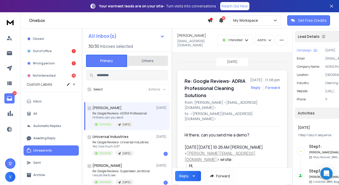
scroll to position [0, 0]
click at [180, 178] on div "Reply" at bounding box center [183, 176] width 9 height 5
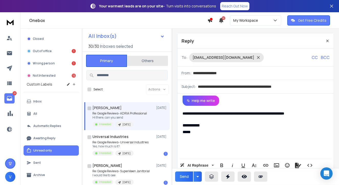
scroll to position [128, 0]
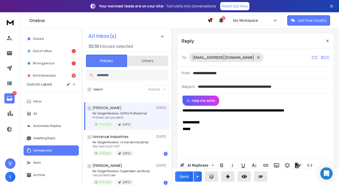
click at [183, 181] on button "Send" at bounding box center [184, 177] width 18 height 10
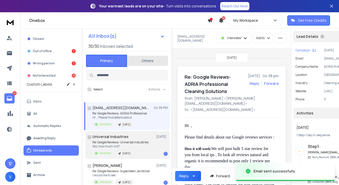
click at [129, 144] on p "Yes, how much is it?" at bounding box center [120, 146] width 56 height 4
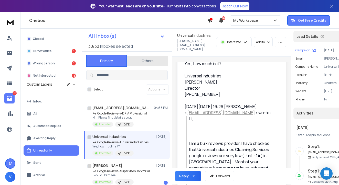
scroll to position [74, 0]
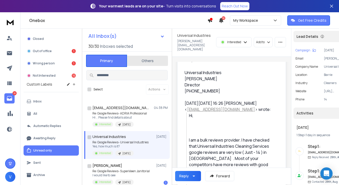
click at [181, 175] on div "Reply" at bounding box center [183, 176] width 9 height 5
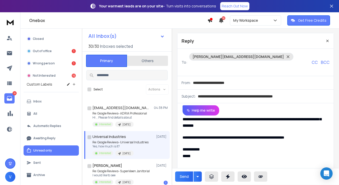
scroll to position [118, 0]
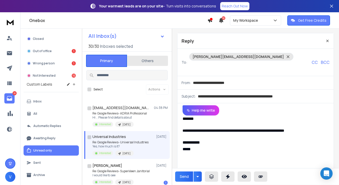
click at [195, 139] on div "**********" at bounding box center [254, 145] width 144 height 13
drag, startPoint x: 193, startPoint y: 141, endPoint x: 176, endPoint y: 142, distance: 16.4
click at [176, 142] on div "**********" at bounding box center [255, 137] width 167 height 219
click at [205, 141] on span "**********" at bounding box center [194, 143] width 25 height 4
click at [183, 177] on button "Send" at bounding box center [184, 177] width 18 height 10
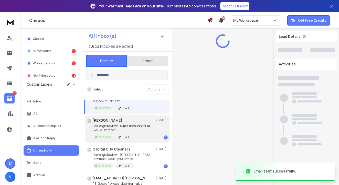
scroll to position [218, 0]
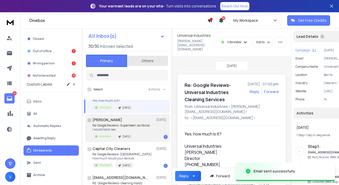
click at [128, 126] on p "Re: Google Reviews- Superkleen Janitorial" at bounding box center [120, 126] width 57 height 4
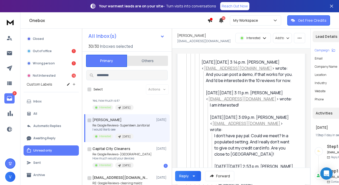
scroll to position [230, 0]
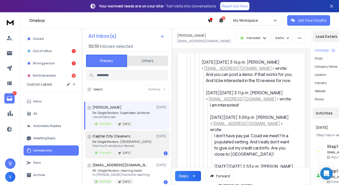
click at [126, 141] on p "Re: Google Reviews- [GEOGRAPHIC_DATA]" at bounding box center [121, 142] width 59 height 4
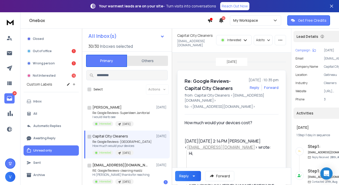
scroll to position [0, 0]
click at [180, 175] on div "Reply" at bounding box center [183, 176] width 9 height 5
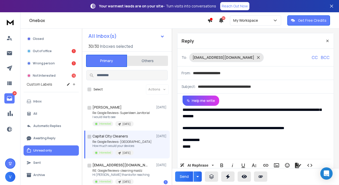
scroll to position [120, 0]
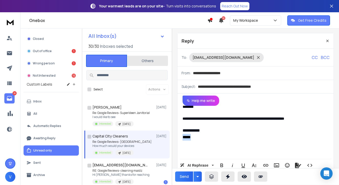
drag, startPoint x: 197, startPoint y: 141, endPoint x: 172, endPoint y: 141, distance: 25.1
click at [172, 141] on div "**********" at bounding box center [255, 132] width 167 height 209
click at [203, 132] on span "**********" at bounding box center [192, 131] width 20 height 4
click at [204, 132] on span "**********" at bounding box center [193, 131] width 22 height 4
click at [181, 174] on button "Send" at bounding box center [184, 177] width 18 height 10
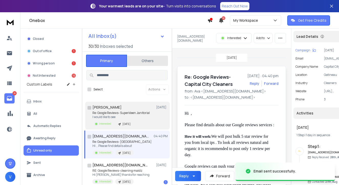
click at [133, 114] on p "Re: Google Reviews- Superkleen Janitorial" at bounding box center [120, 113] width 57 height 4
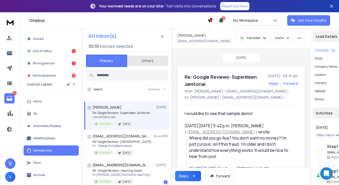
click at [181, 174] on div "Reply" at bounding box center [183, 176] width 9 height 5
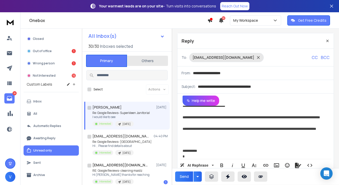
scroll to position [20, 0]
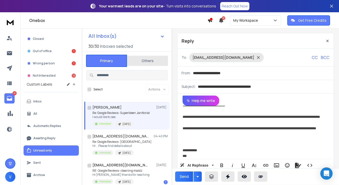
click at [205, 140] on div "**********" at bounding box center [254, 122] width 144 height 51
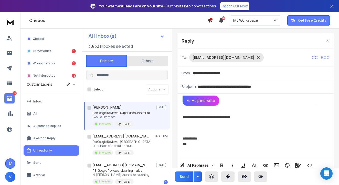
click at [183, 174] on button "Send" at bounding box center [184, 177] width 18 height 10
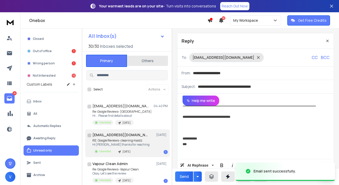
scroll to position [277, 0]
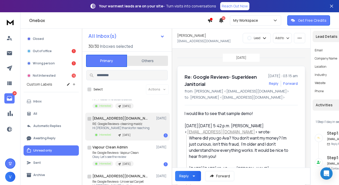
click at [126, 127] on p "Hi [PERSON_NAME] thanks for reaching" at bounding box center [120, 128] width 57 height 4
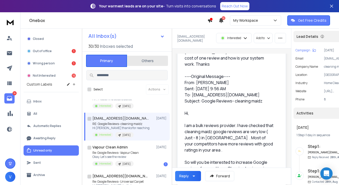
scroll to position [77, 0]
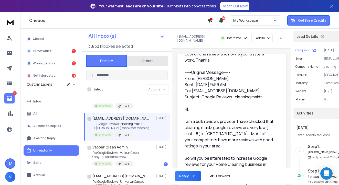
click at [183, 176] on div "Reply" at bounding box center [183, 176] width 9 height 5
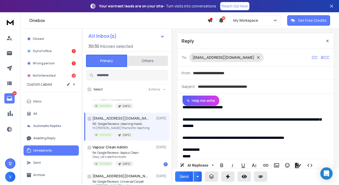
scroll to position [118, 0]
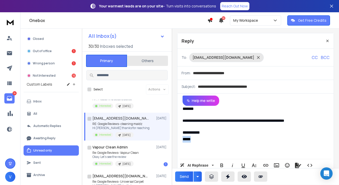
drag, startPoint x: 192, startPoint y: 144, endPoint x: 175, endPoint y: 143, distance: 16.9
click at [175, 143] on div "**********" at bounding box center [255, 132] width 167 height 209
click at [205, 135] on span "**********" at bounding box center [197, 133] width 30 height 4
click at [184, 178] on button "Send" at bounding box center [184, 177] width 18 height 10
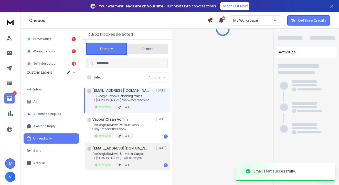
scroll to position [15, 0]
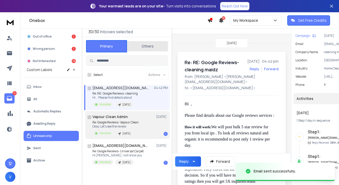
click at [136, 122] on p "Re: Google Reviews- Vapour Clean" at bounding box center [115, 122] width 46 height 4
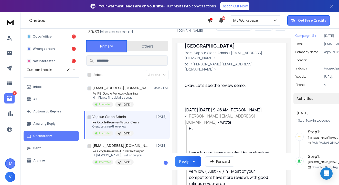
scroll to position [50, 0]
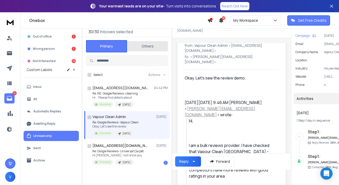
click at [181, 162] on div "Reply" at bounding box center [183, 161] width 9 height 5
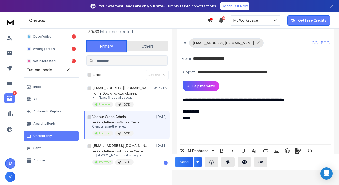
scroll to position [132, 0]
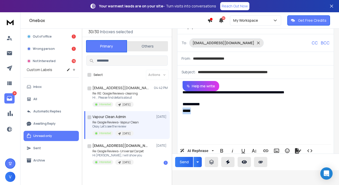
drag, startPoint x: 193, startPoint y: 115, endPoint x: 172, endPoint y: 114, distance: 21.2
click at [172, 114] on div "**********" at bounding box center [255, 117] width 167 height 209
click at [206, 106] on span "**********" at bounding box center [197, 104] width 30 height 4
click at [205, 106] on span "**********" at bounding box center [197, 104] width 30 height 4
click at [185, 164] on button "Send" at bounding box center [184, 162] width 18 height 10
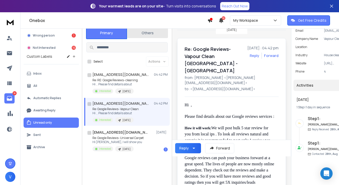
scroll to position [29, 0]
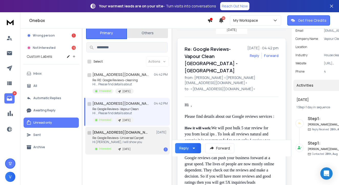
click at [128, 142] on p "Hi [PERSON_NAME], I will show you" at bounding box center [117, 142] width 51 height 4
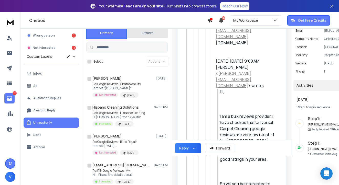
scroll to position [0, 0]
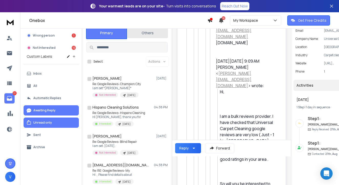
click at [36, 108] on p "Awaiting Reply" at bounding box center [44, 110] width 22 height 4
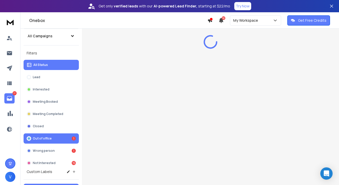
scroll to position [26, 0]
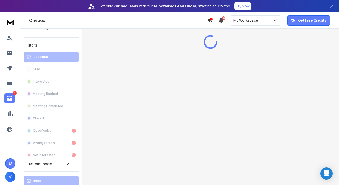
click at [48, 152] on div "All Status Lead Interested Meeting Booked Meeting Completed Closed Out of offic…" at bounding box center [51, 106] width 55 height 108
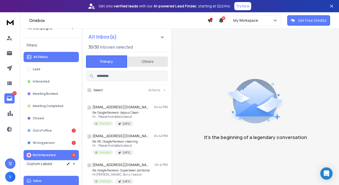
click at [56, 153] on button "Not Interested 15" at bounding box center [51, 155] width 55 height 10
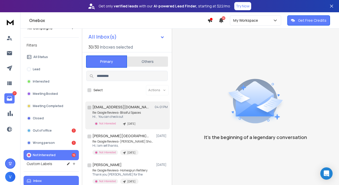
click at [115, 119] on div "Re: Google Reviews- Blissful Spaces Hi , You can check out Not Interested [DATE]" at bounding box center [116, 119] width 48 height 16
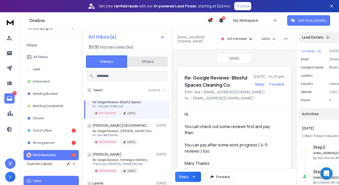
scroll to position [11, 0]
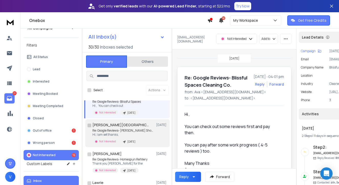
click at [131, 130] on p "Re: Google Reviews- [PERSON_NAME] Shopping" at bounding box center [122, 131] width 61 height 4
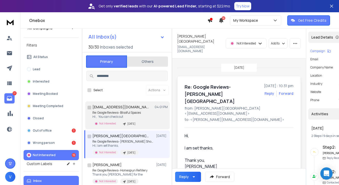
scroll to position [0, 0]
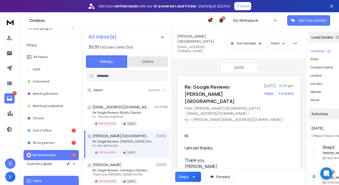
click at [132, 147] on p "Hi, I am set thanks," at bounding box center [122, 146] width 61 height 4
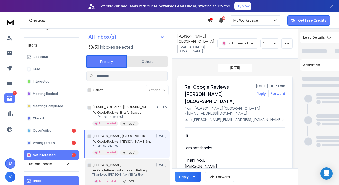
click at [123, 172] on p "Re: Google Reviews- Homespun Refillery" at bounding box center [119, 171] width 55 height 4
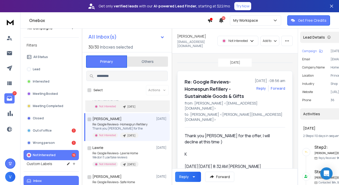
scroll to position [47, 0]
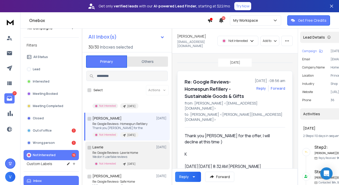
click at [117, 157] on p "We don't use fake reviews" at bounding box center [115, 157] width 46 height 4
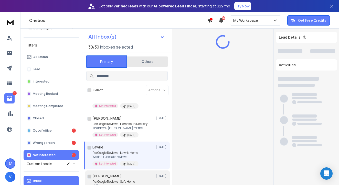
click at [122, 174] on div "[PERSON_NAME] [DATE]" at bounding box center [129, 176] width 75 height 5
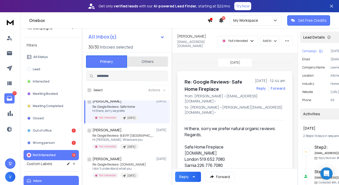
scroll to position [130, 0]
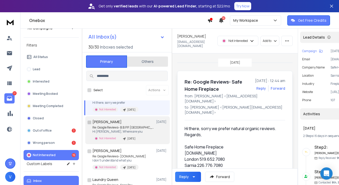
click at [129, 127] on p "Re: Google Reviews- B.B.P.P. [GEOGRAPHIC_DATA]" at bounding box center [122, 128] width 61 height 4
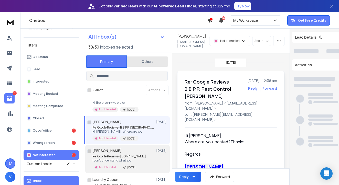
click at [122, 157] on p "Re: Google Reviews- [DOMAIN_NAME]" at bounding box center [118, 156] width 53 height 4
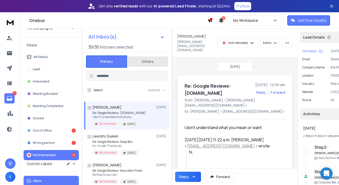
scroll to position [179, 0]
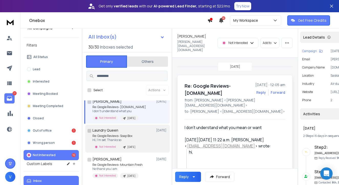
click at [127, 135] on p "Re: Google Reviews- Soap Box" at bounding box center [115, 136] width 46 height 4
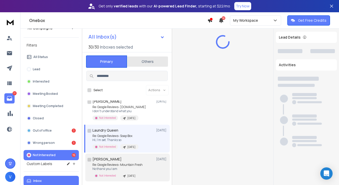
click at [119, 158] on div "[PERSON_NAME] [DATE]" at bounding box center [129, 159] width 75 height 5
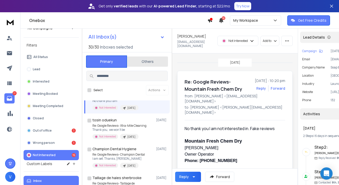
scroll to position [248, 0]
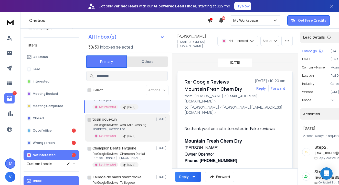
click at [129, 129] on p "Thank you, we won't be" at bounding box center [119, 129] width 54 height 4
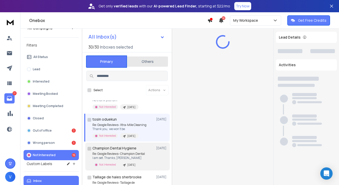
click at [119, 155] on p "Re: Google Reviews- Champion Dental" at bounding box center [118, 154] width 52 height 4
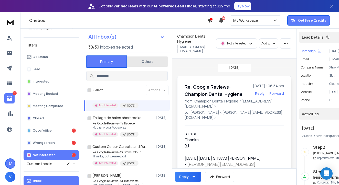
scroll to position [308, 0]
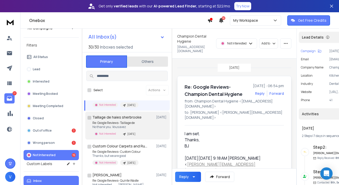
click at [128, 120] on div "Taillage de haies sherbrooke [DATE] Re: Google Reviews- Taillage de No thank yo…" at bounding box center [129, 126] width 75 height 22
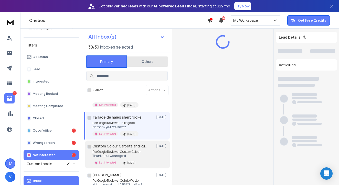
click at [115, 155] on p "Thanks, but we are good" at bounding box center [116, 156] width 48 height 4
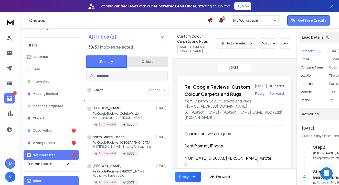
scroll to position [375, 0]
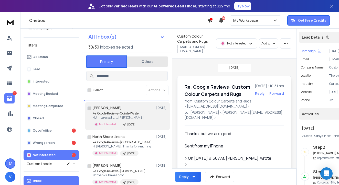
click at [132, 119] on p "Not interested ....... [PERSON_NAME]" at bounding box center [117, 118] width 51 height 4
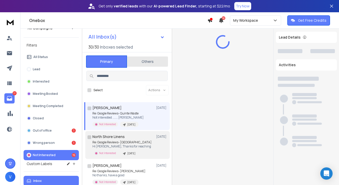
click at [124, 147] on p "Hi [PERSON_NAME], Thanks for reaching" at bounding box center [121, 146] width 59 height 4
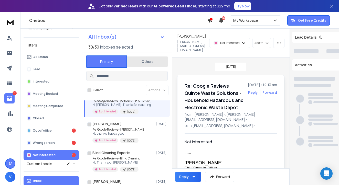
scroll to position [424, 0]
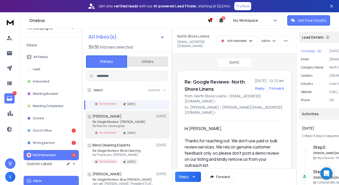
click at [129, 126] on p "No thanks, have a good" at bounding box center [118, 126] width 53 height 4
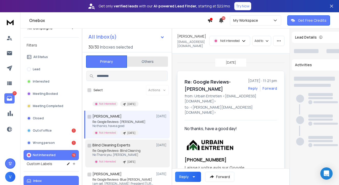
click at [130, 146] on h1 "Blind Cleaning Experts" at bounding box center [111, 145] width 38 height 5
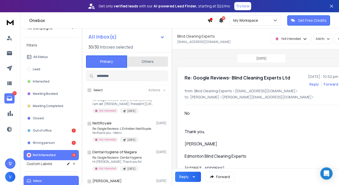
scroll to position [504, 0]
click at [141, 103] on p "I am set. [PERSON_NAME] President [[URL][DOMAIN_NAME]] Website: [DOMAIN_NAME] […" at bounding box center [122, 104] width 61 height 4
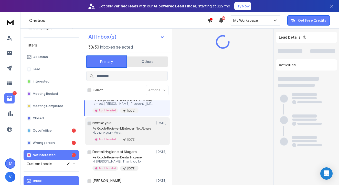
click at [124, 126] on div "NettRoyale [DATE] Re: Google Reviews- L'Entretien NettRoyale No thank you -- Me…" at bounding box center [129, 131] width 75 height 22
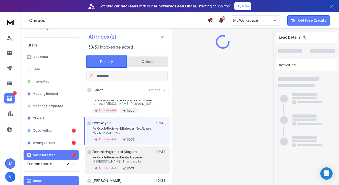
click at [111, 158] on p "Re: Google Reviews- Dental Hygiene" at bounding box center [116, 157] width 49 height 4
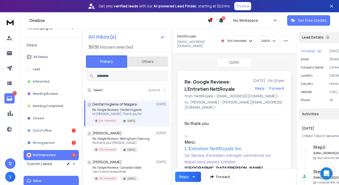
scroll to position [559, 0]
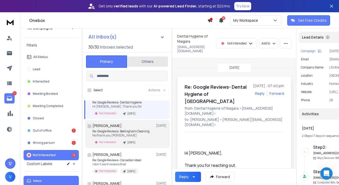
click at [124, 131] on p "Re: Google Reviews- Bellingham Cleaning" at bounding box center [120, 131] width 57 height 4
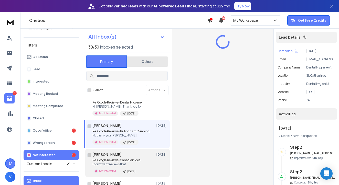
click at [113, 158] on div "[PERSON_NAME] [DATE] Re: Google Reviews- Canadian Ideal I don’t want reviews th…" at bounding box center [129, 163] width 75 height 22
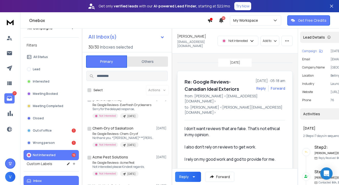
scroll to position [654, 0]
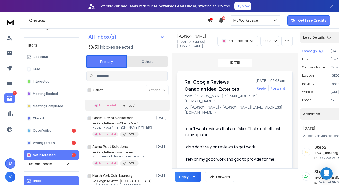
click at [151, 107] on div "Not Interested [DATE]" at bounding box center [121, 105] width 59 height 5
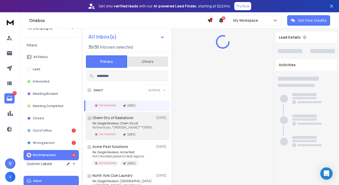
click at [131, 122] on p "Re: Google Reviews- Chem-Dry of" at bounding box center [122, 123] width 61 height 4
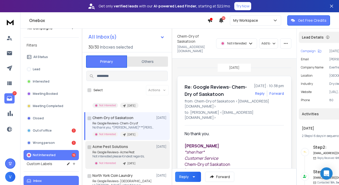
click at [116, 151] on p "Re: Google Reviews- Acme Pest" at bounding box center [118, 152] width 52 height 4
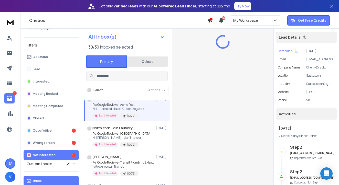
scroll to position [711, 0]
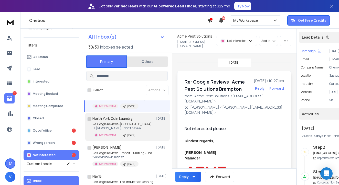
click at [127, 127] on p "Hi [PERSON_NAME], I don’t have a" at bounding box center [121, 128] width 59 height 4
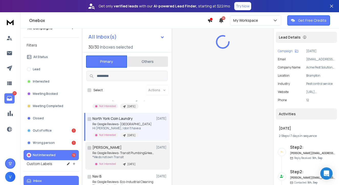
click at [116, 156] on p "*We do not own Transit" at bounding box center [122, 157] width 61 height 4
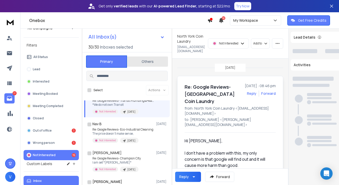
scroll to position [781, 0]
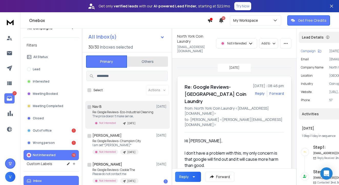
click at [127, 111] on p "Re: Google Reviews- Eco-Industrial Cleaning" at bounding box center [122, 112] width 61 height 4
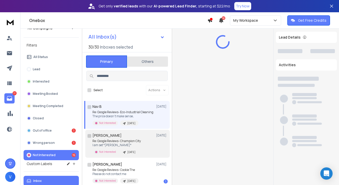
click at [118, 138] on div "[PERSON_NAME] [DATE]" at bounding box center [129, 135] width 75 height 5
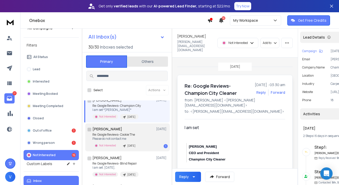
scroll to position [820, 0]
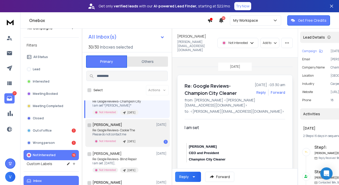
click at [138, 139] on div "[DATE]" at bounding box center [129, 141] width 18 height 5
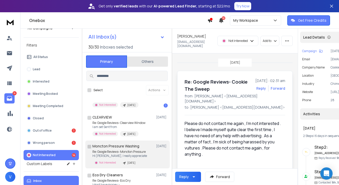
scroll to position [905, 0]
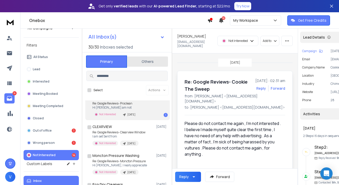
click at [152, 106] on div "Re: Google Reviews- Proclean Hi [PERSON_NAME] am not Not Interested [DATE] 1" at bounding box center [129, 110] width 75 height 16
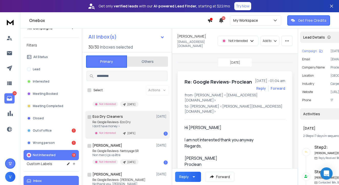
scroll to position [976, 0]
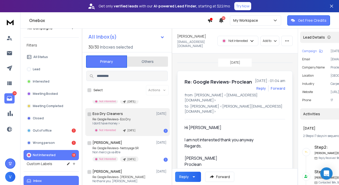
click at [145, 118] on div "Re: Google Reviews- Eco Dry I dont have money > Not Interested [DATE] 1" at bounding box center [129, 125] width 75 height 16
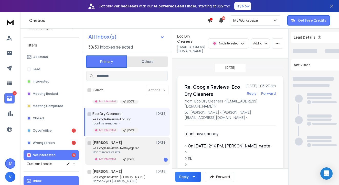
click at [129, 148] on p "Re: Google Reviews- Nettoyage SR" at bounding box center [115, 148] width 46 height 4
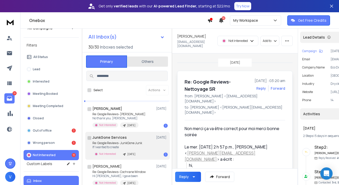
scroll to position [1040, 0]
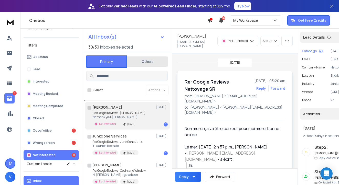
click at [150, 114] on div "Re: Google Reviews- [PERSON_NAME] No thank you. [PERSON_NAME] Not Interested [D…" at bounding box center [129, 119] width 75 height 16
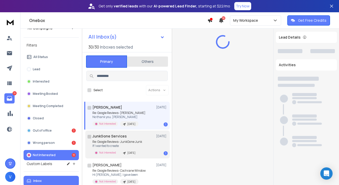
click at [129, 141] on p "Re: Google Reviews- JunkGone Junk" at bounding box center [117, 142] width 50 height 4
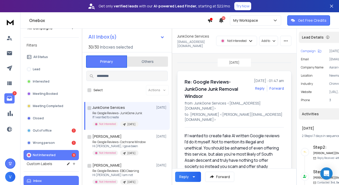
scroll to position [1076, 0]
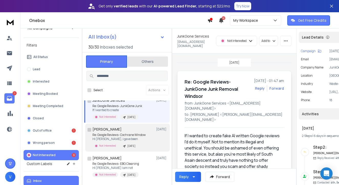
click at [139, 133] on div "[PERSON_NAME] [DATE] Re: Google Reviews- Cochrane Window Hi [PERSON_NAME], I ga…" at bounding box center [129, 138] width 75 height 22
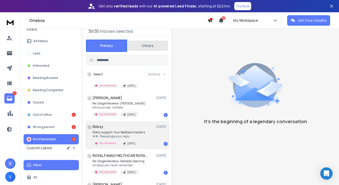
scroll to position [1647, 0]
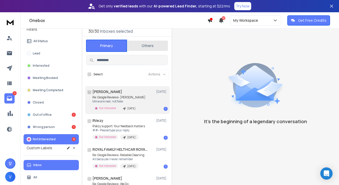
click at [142, 101] on p "Mine are real, not fake" at bounding box center [118, 101] width 53 height 4
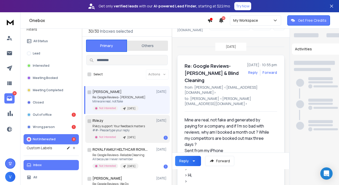
click at [133, 120] on div "RVezy [DATE]" at bounding box center [129, 120] width 75 height 5
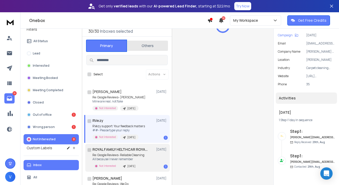
click at [135, 151] on h1 "ROYAL FAMILY HELTHCAR ROYAL FAMILY HEALTHCARE" at bounding box center [120, 149] width 56 height 5
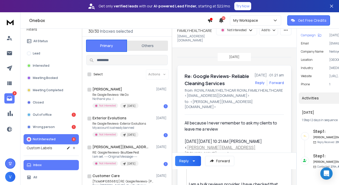
scroll to position [1738, 0]
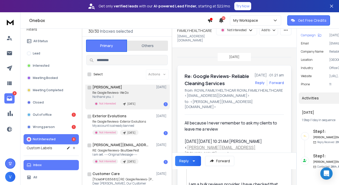
click at [153, 101] on div "Re: Google Reviews- We Do No thank you . I Not Interested [DATE] 1" at bounding box center [129, 99] width 75 height 16
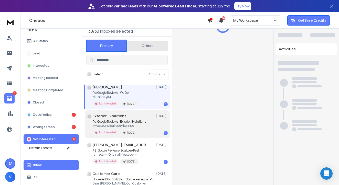
click at [140, 125] on p "My account is already banned" at bounding box center [118, 126] width 53 height 4
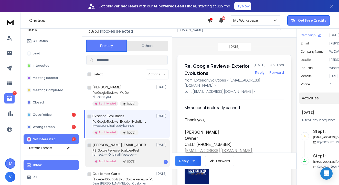
click at [140, 141] on div "[PERSON_NAME][EMAIL_ADDRESS][DOMAIN_NAME] [DATE] RE: Google Reviews- Boultbee P…" at bounding box center [127, 153] width 84 height 28
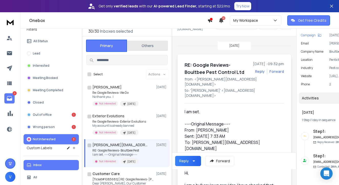
scroll to position [1737, 0]
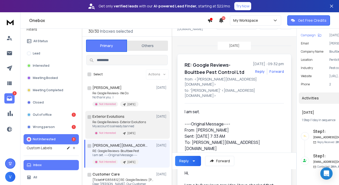
click at [149, 126] on div "Re: Google Reviews- Exterior Evolutions My account is already banned Not Intere…" at bounding box center [129, 128] width 75 height 16
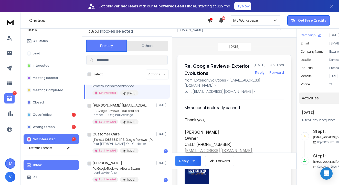
scroll to position [1788, 0]
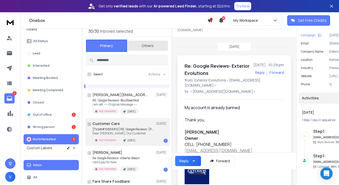
click at [151, 126] on div "Customer Care [DATE] [Ticket#10856812] RE: Google Reviews- [PERSON_NAME] Dear […" at bounding box center [129, 132] width 75 height 22
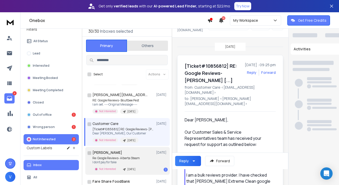
click at [130, 162] on p "I dont pay for fake" at bounding box center [115, 162] width 47 height 4
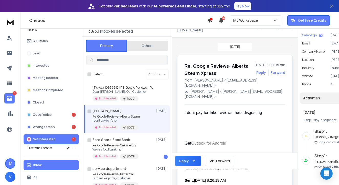
scroll to position [1833, 0]
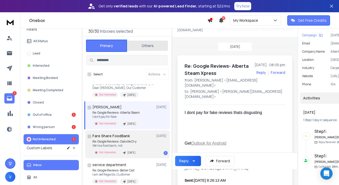
click at [145, 138] on div "Fare Share FoodBank [DATE]" at bounding box center [129, 135] width 75 height 5
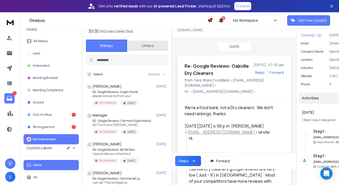
scroll to position [2002, 0]
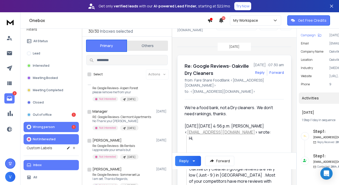
click at [62, 127] on button "Wrong person 1" at bounding box center [51, 127] width 55 height 10
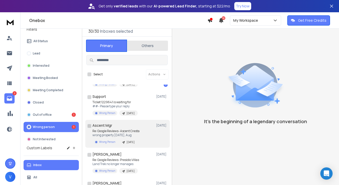
scroll to position [235, 0]
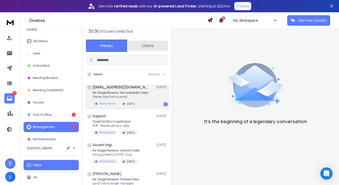
click at [143, 89] on h1 "[EMAIL_ADDRESS][DOMAIN_NAME]" at bounding box center [120, 87] width 56 height 5
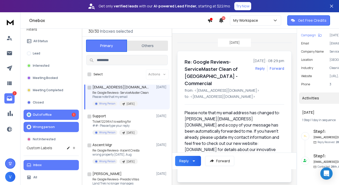
click at [55, 115] on button "Out of office 1" at bounding box center [51, 115] width 55 height 10
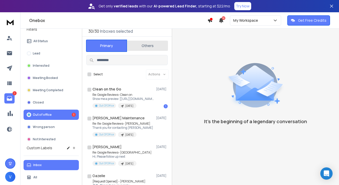
scroll to position [116, 0]
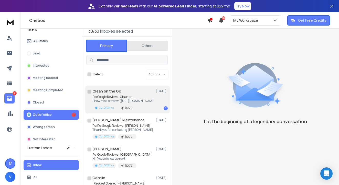
click at [143, 101] on p "Show me a preview [[URL][DOMAIN_NAME]] [https://[DOMAIN_NAME]/signature-builder…" at bounding box center [122, 101] width 61 height 4
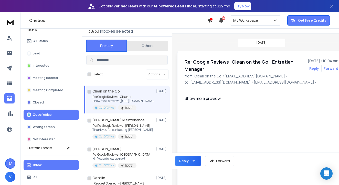
scroll to position [0, 0]
click at [184, 162] on div "Reply" at bounding box center [183, 161] width 9 height 5
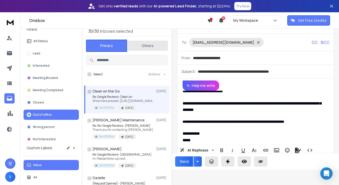
scroll to position [115, 0]
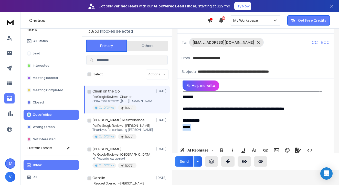
drag, startPoint x: 195, startPoint y: 131, endPoint x: 169, endPoint y: 130, distance: 26.6
click at [169, 131] on div "All Inbox(s) 30 / 30 Inboxes selected Primary Others Select Actions [PERSON_NAM…" at bounding box center [210, 105] width 257 height 185
click at [204, 122] on span "**********" at bounding box center [193, 121] width 22 height 4
click at [180, 159] on button "Send" at bounding box center [184, 161] width 18 height 10
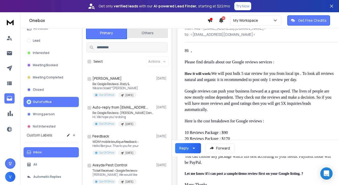
scroll to position [56, 0]
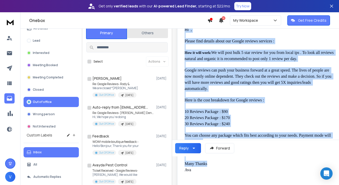
drag, startPoint x: 185, startPoint y: 77, endPoint x: 218, endPoint y: 166, distance: 94.7
copy div "Hi , Please find details about our Google reviews services : How it will work: …"
